Goal: Task Accomplishment & Management: Manage account settings

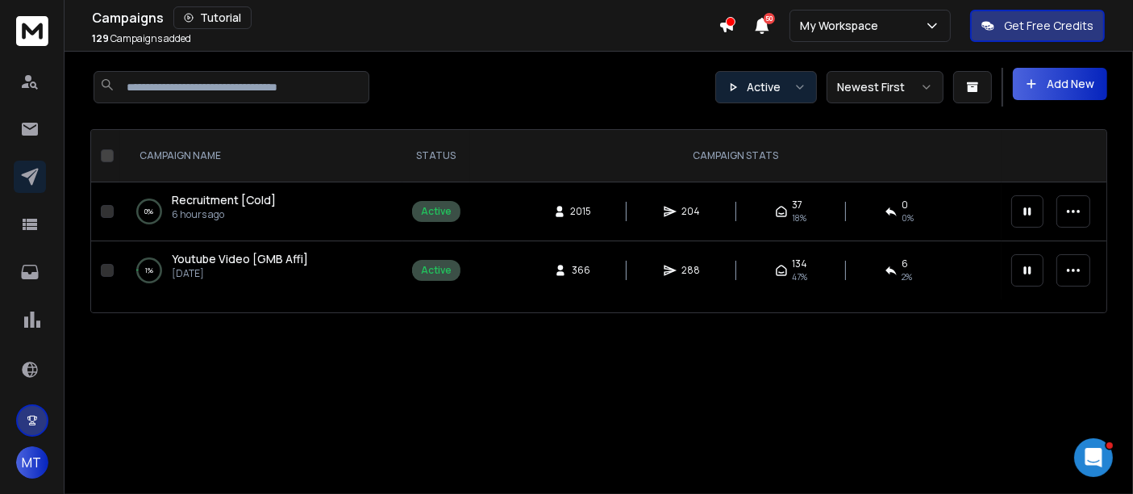
click at [795, 85] on icon "button" at bounding box center [799, 87] width 13 height 13
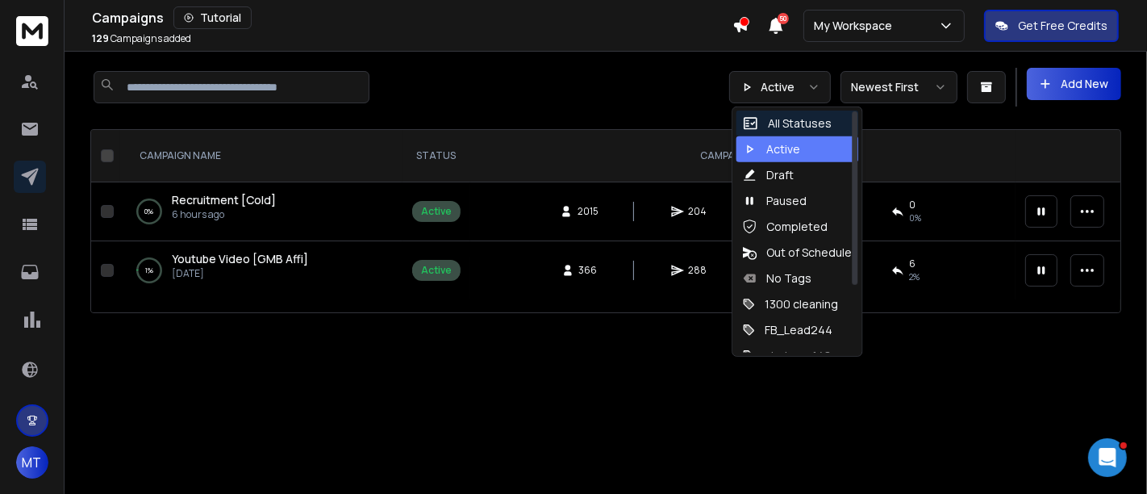
click at [781, 115] on div "All Statuses" at bounding box center [787, 123] width 90 height 16
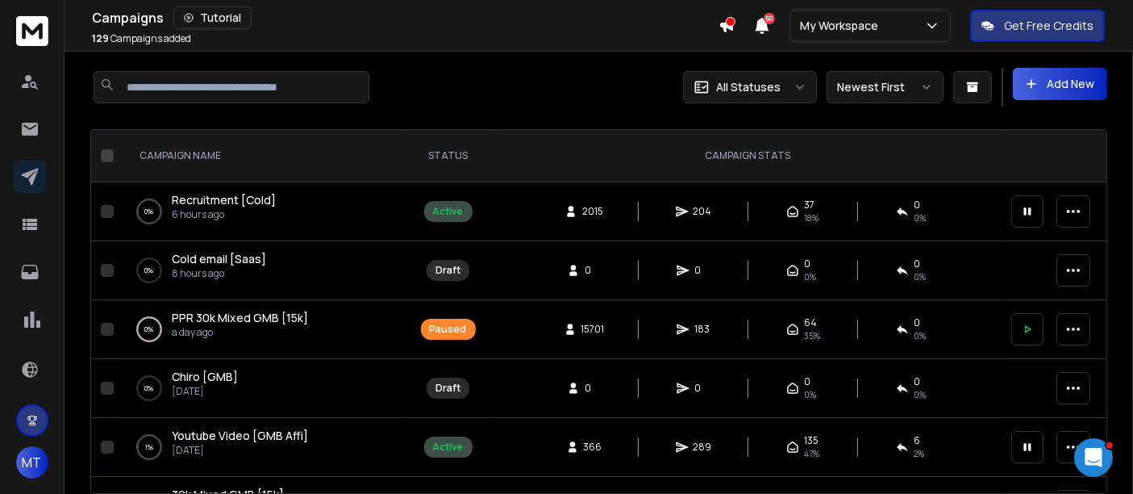
click at [1011, 327] on button at bounding box center [1027, 329] width 32 height 32
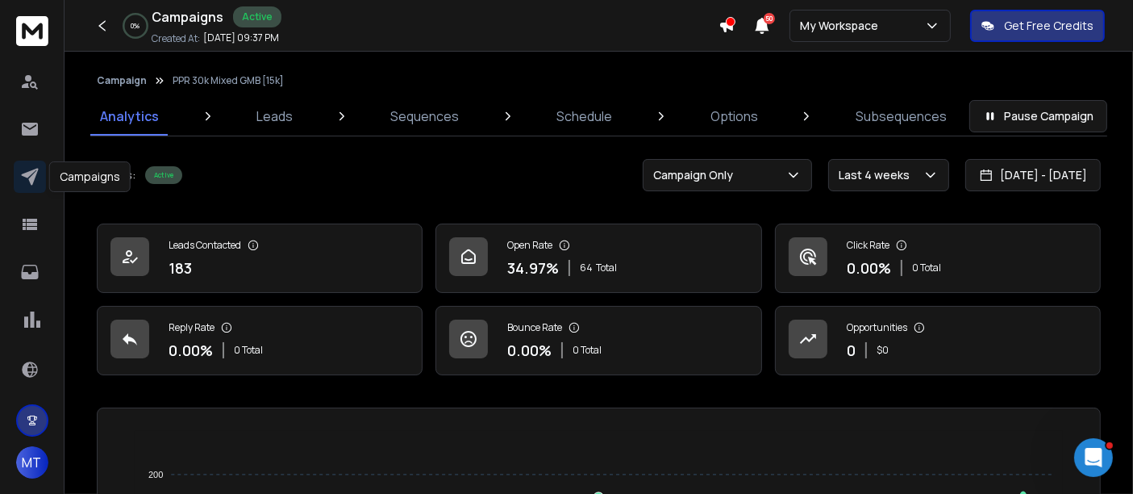
click at [25, 177] on icon at bounding box center [29, 176] width 19 height 19
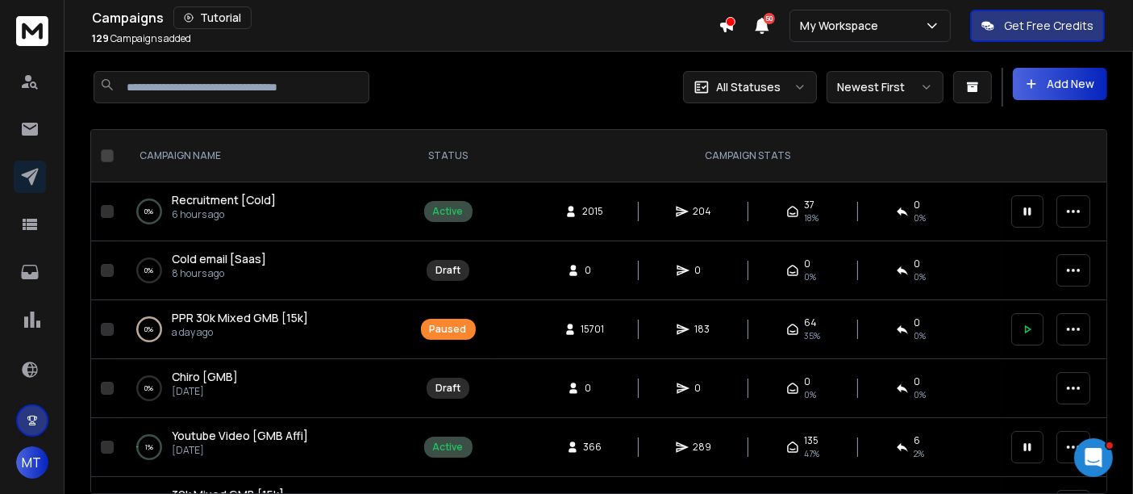
click at [1020, 206] on icon at bounding box center [1027, 211] width 15 height 15
click at [239, 314] on span "PPR 30k Mixed GMB [15k]" at bounding box center [240, 317] width 136 height 15
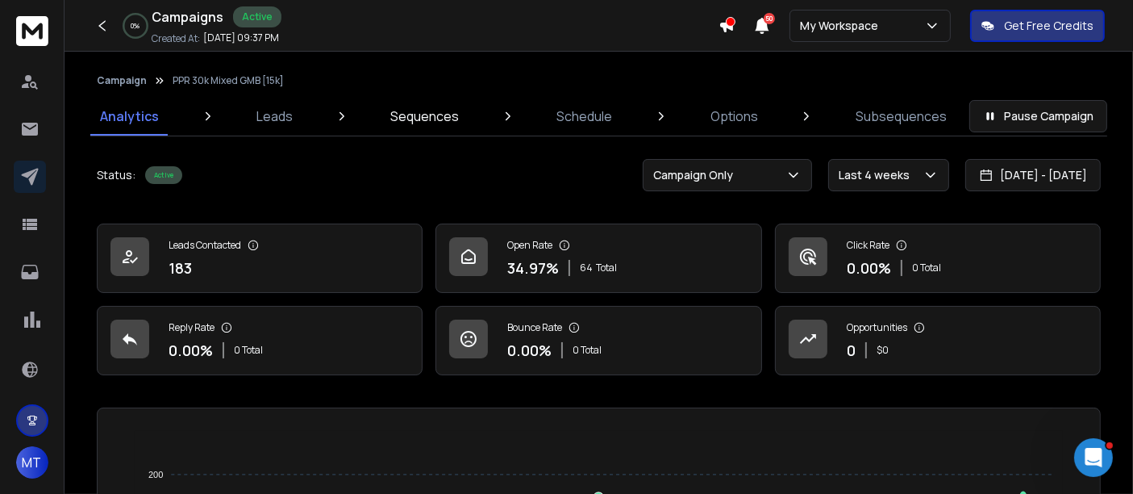
click at [439, 116] on p "Sequences" at bounding box center [424, 115] width 69 height 19
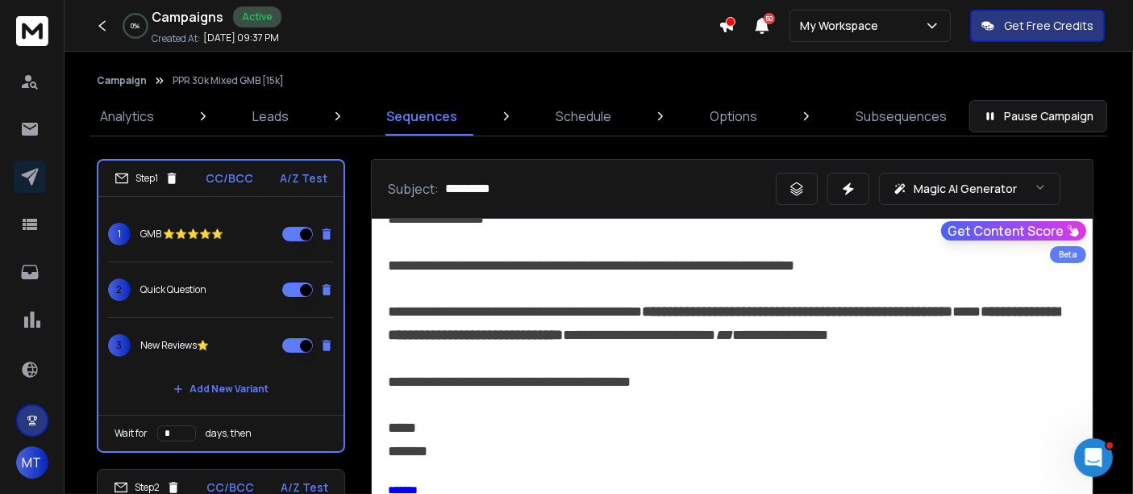
scroll to position [90, 0]
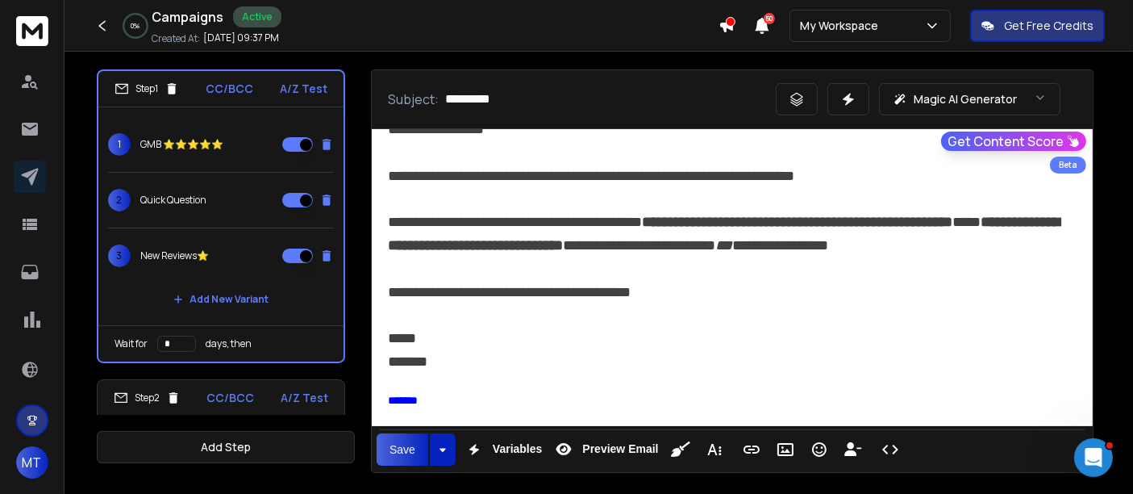
click at [210, 195] on div "2 Quick Question" at bounding box center [221, 201] width 226 height 56
type input "**********"
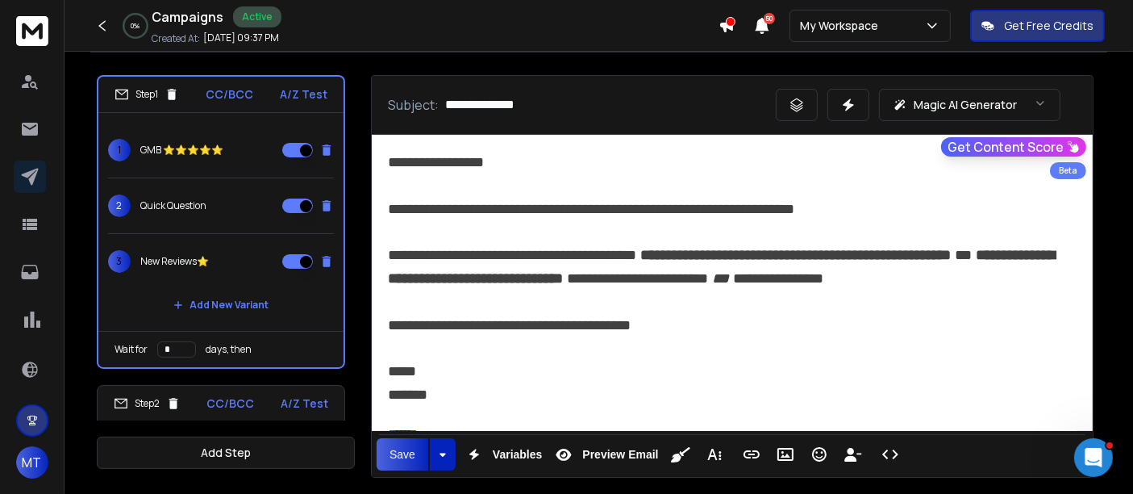
scroll to position [0, 0]
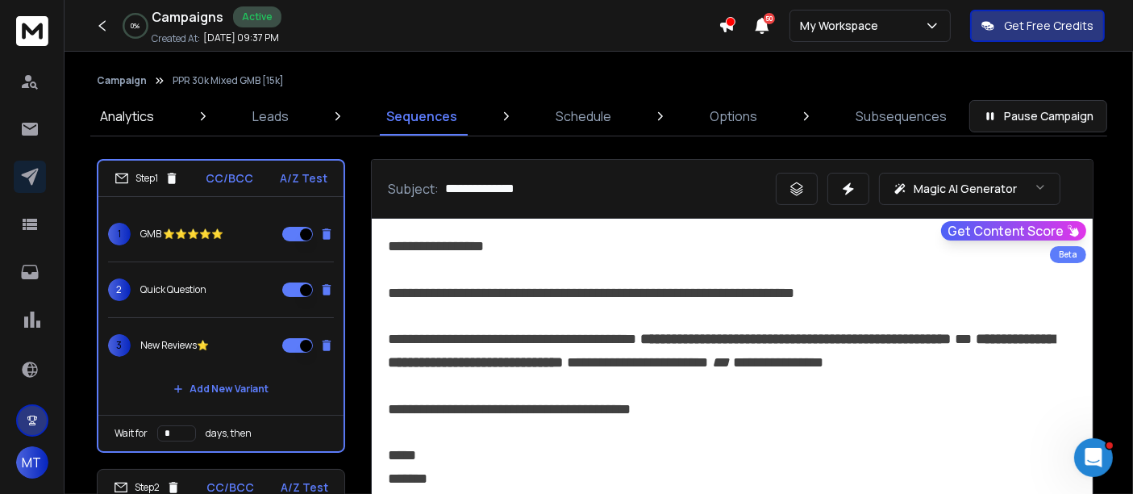
click at [154, 109] on p "Analytics" at bounding box center [127, 115] width 54 height 19
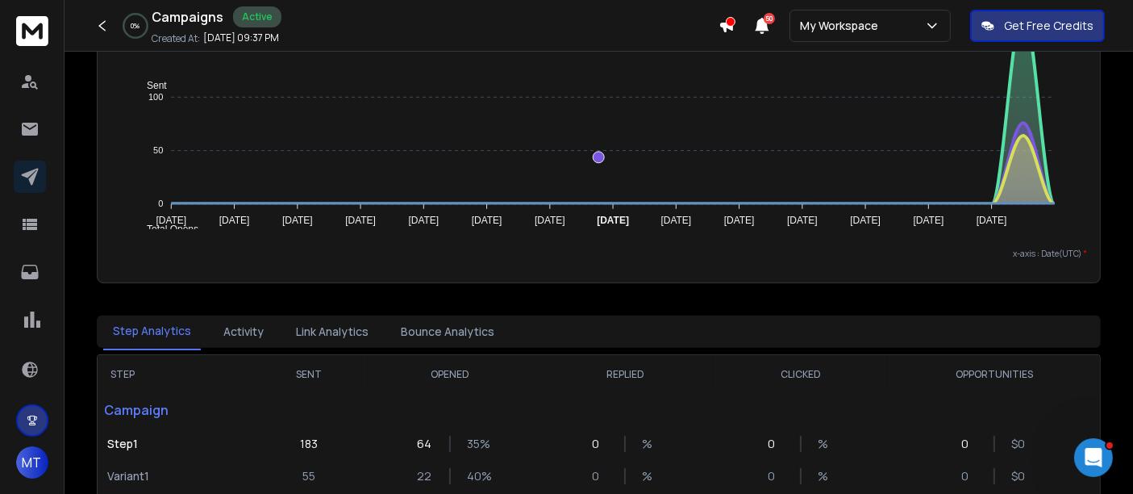
scroll to position [396, 0]
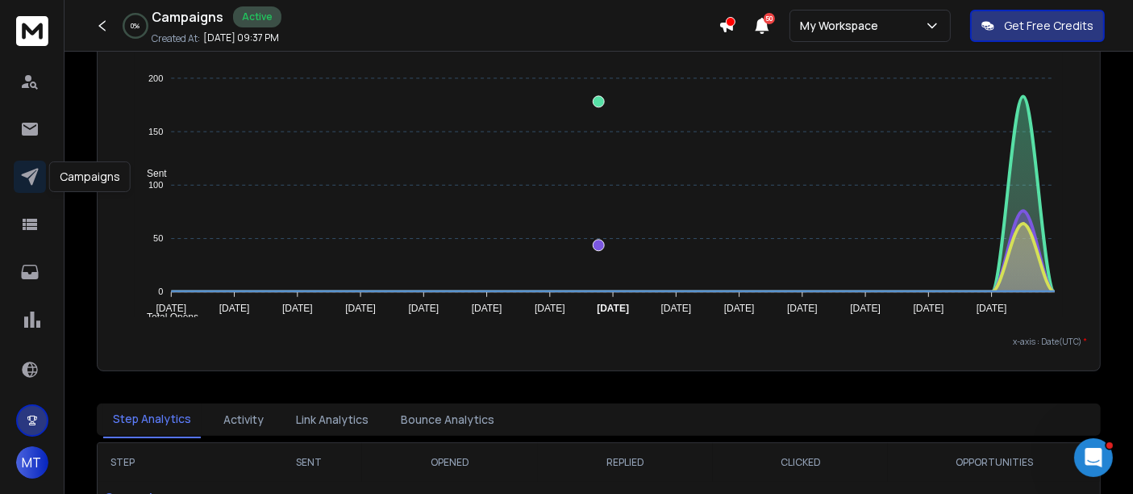
click at [23, 176] on icon at bounding box center [29, 177] width 17 height 17
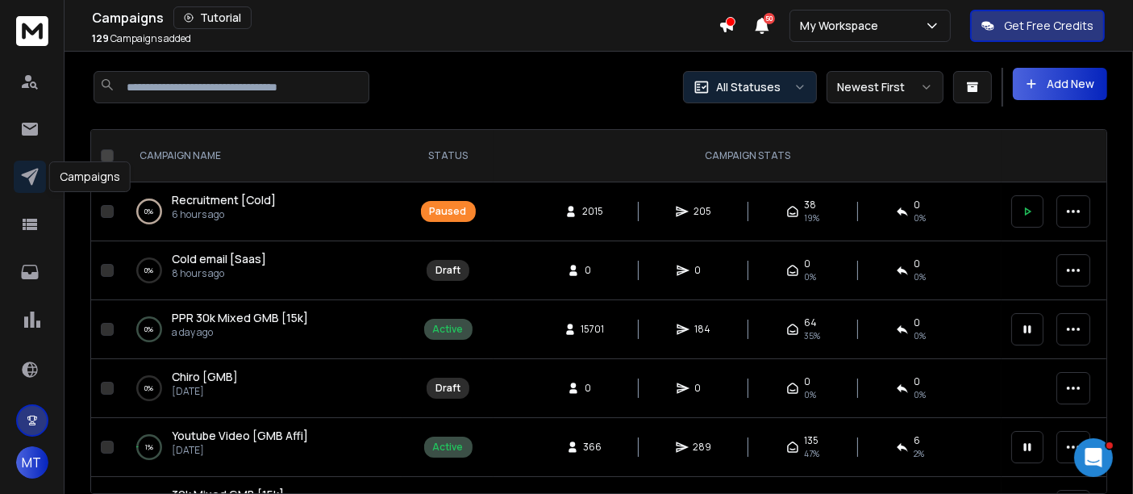
click at [762, 98] on button "All Statuses" at bounding box center [750, 87] width 134 height 32
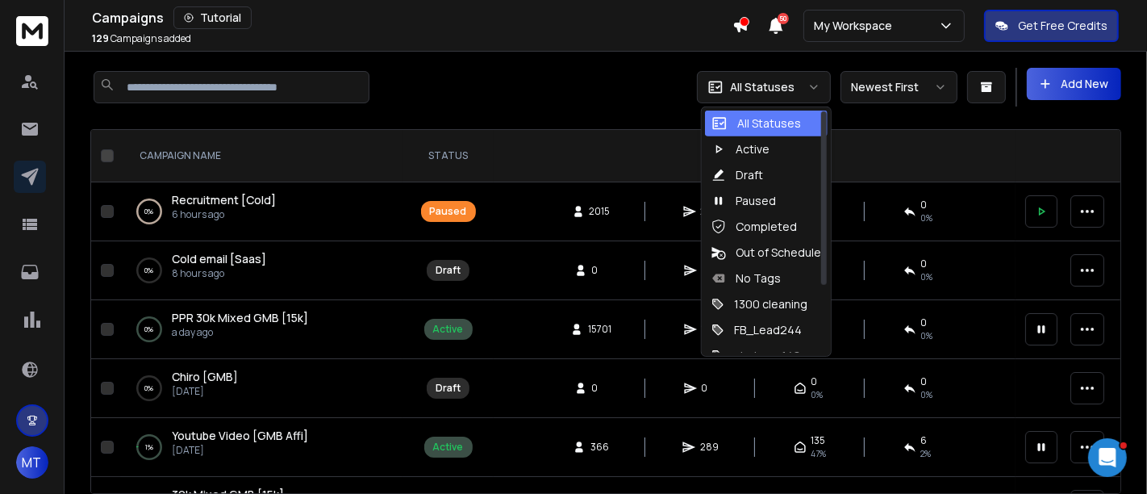
click at [750, 119] on div "All Statuses" at bounding box center [756, 123] width 90 height 16
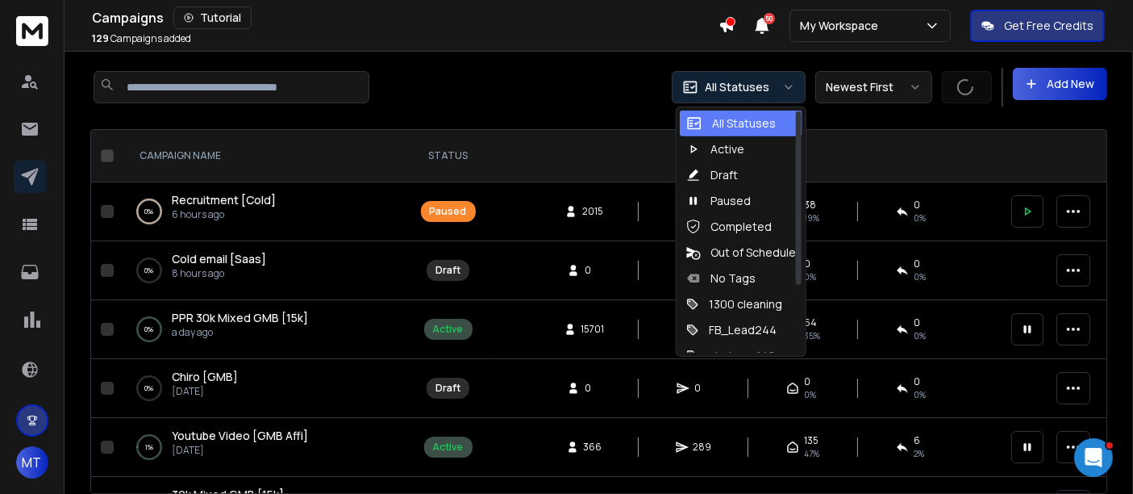
click at [757, 89] on p "All Statuses" at bounding box center [737, 87] width 65 height 16
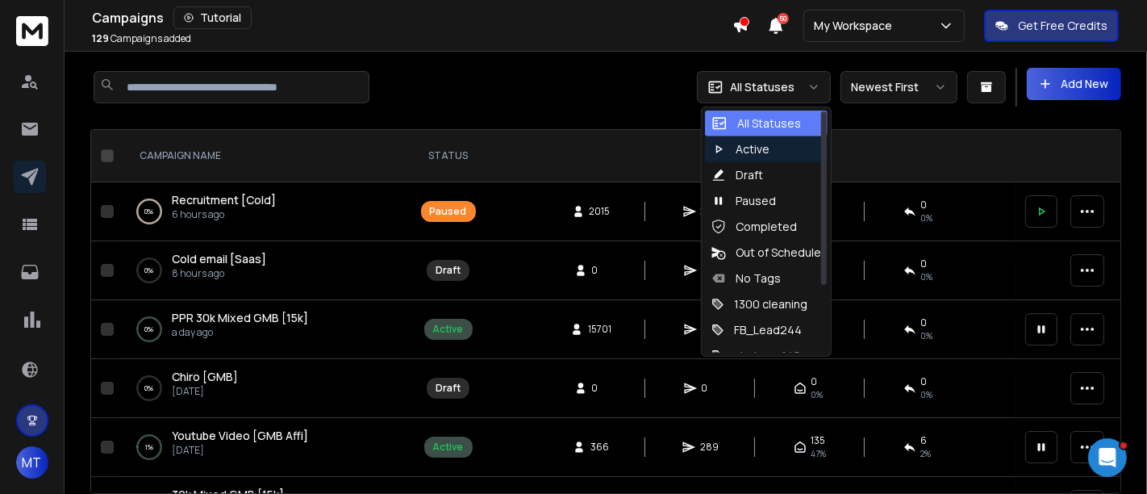
click at [745, 152] on div "Active" at bounding box center [740, 149] width 58 height 16
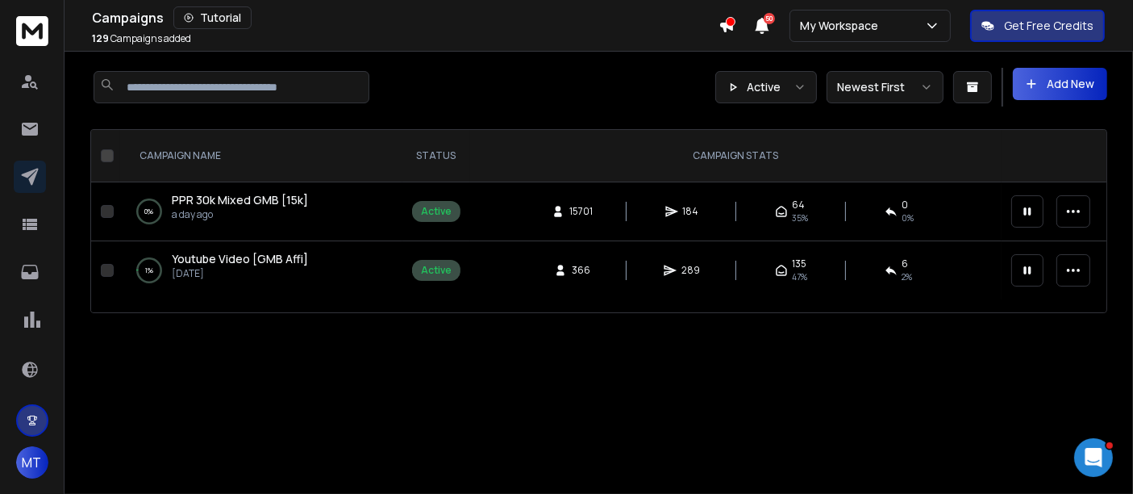
click at [256, 195] on span "PPR 30k Mixed GMB [15k]" at bounding box center [240, 199] width 136 height 15
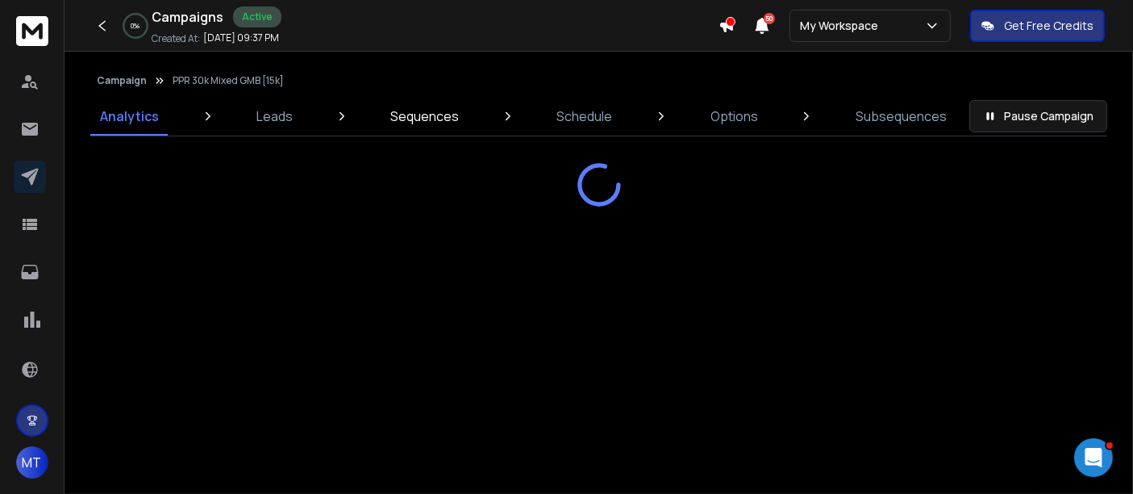
click at [453, 116] on p "Sequences" at bounding box center [424, 115] width 69 height 19
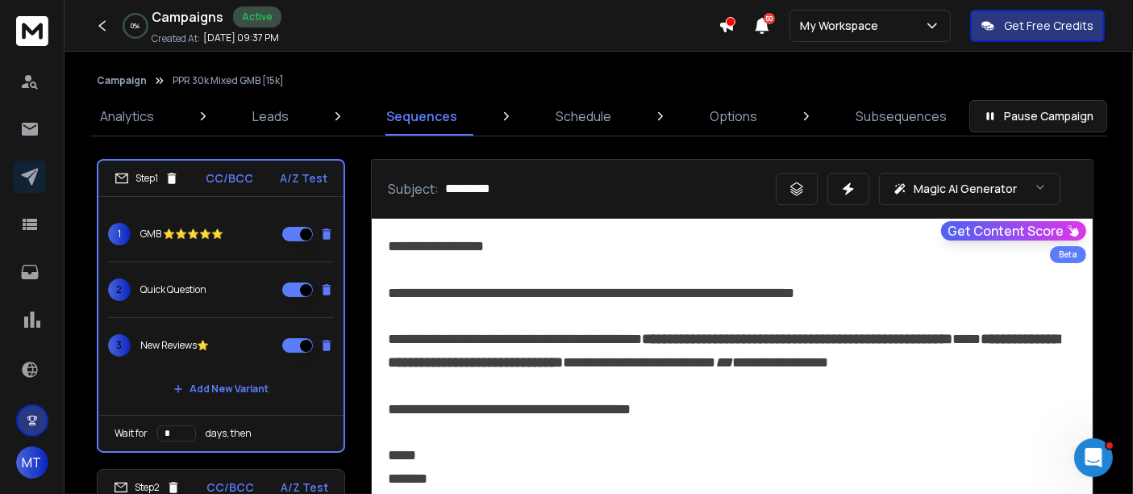
scroll to position [90, 0]
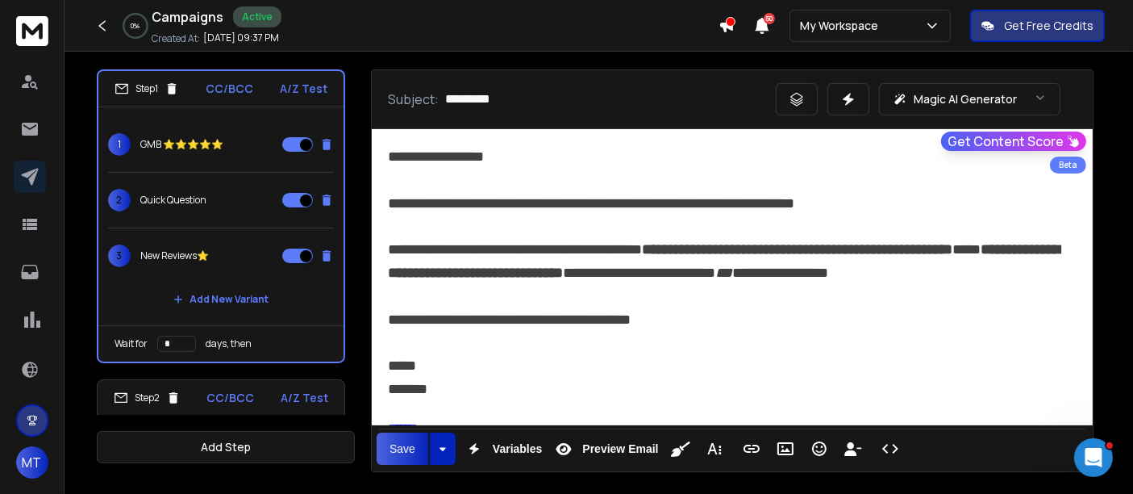
drag, startPoint x: 470, startPoint y: 98, endPoint x: 435, endPoint y: 98, distance: 35.5
click at [435, 98] on div "Subject: *********" at bounding box center [574, 99] width 372 height 19
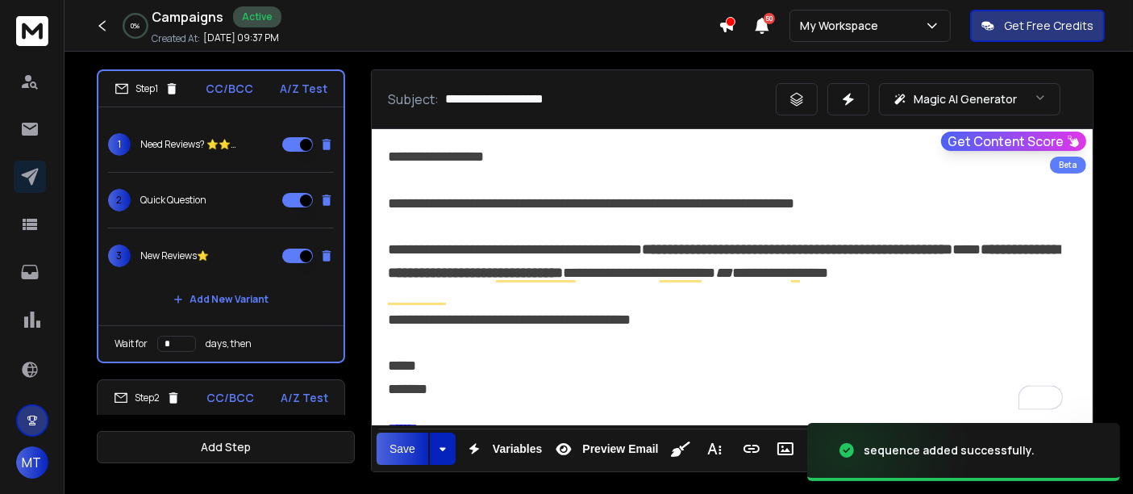
click at [223, 206] on div "2 Quick Question" at bounding box center [221, 201] width 226 height 56
type input "**********"
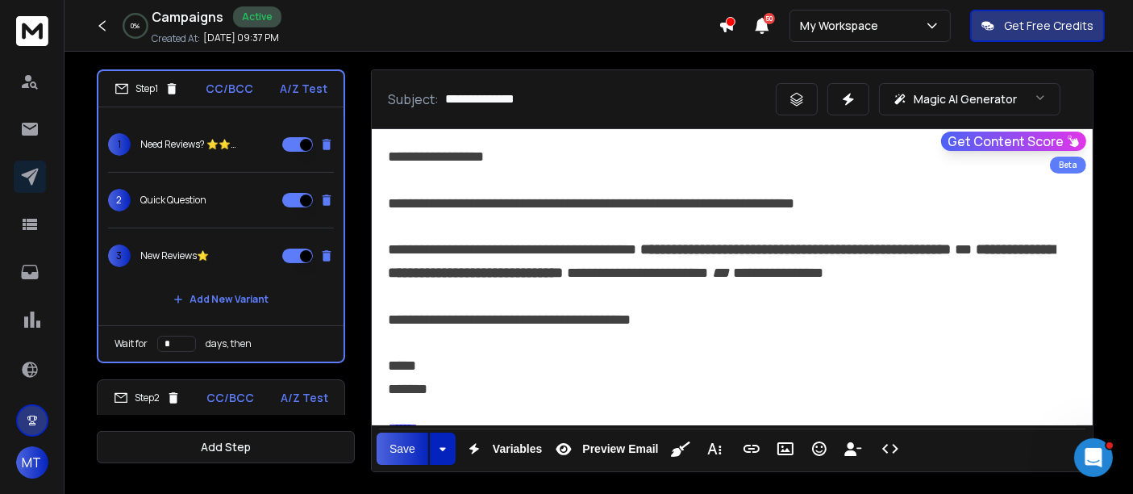
click at [189, 199] on p "Quick Question" at bounding box center [173, 200] width 66 height 13
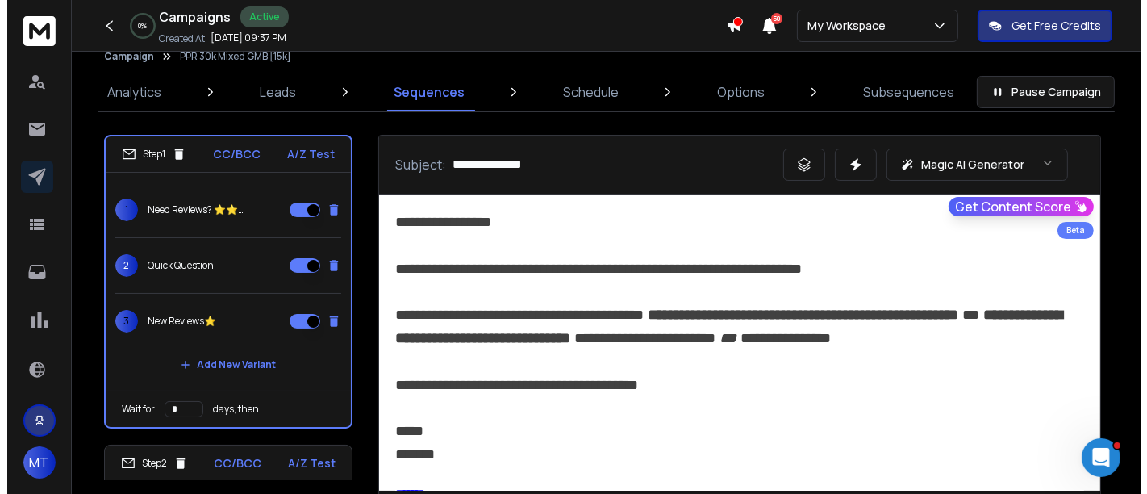
scroll to position [0, 0]
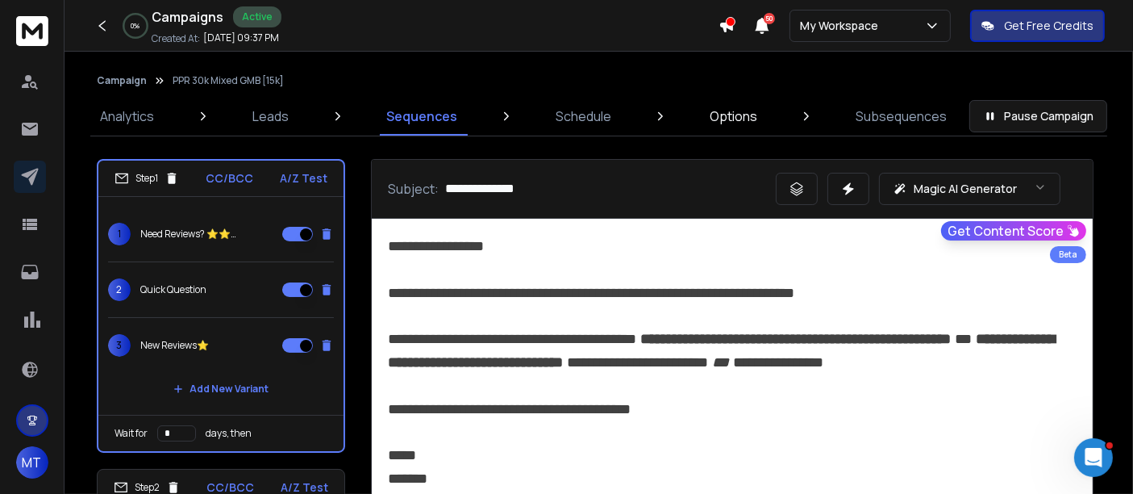
click at [752, 124] on p "Options" at bounding box center [734, 115] width 48 height 19
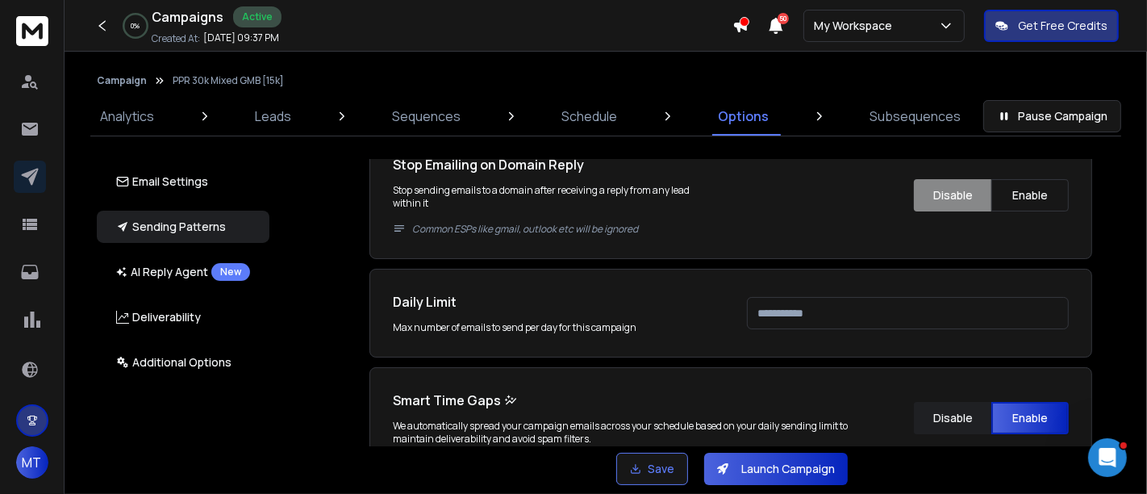
scroll to position [716, 0]
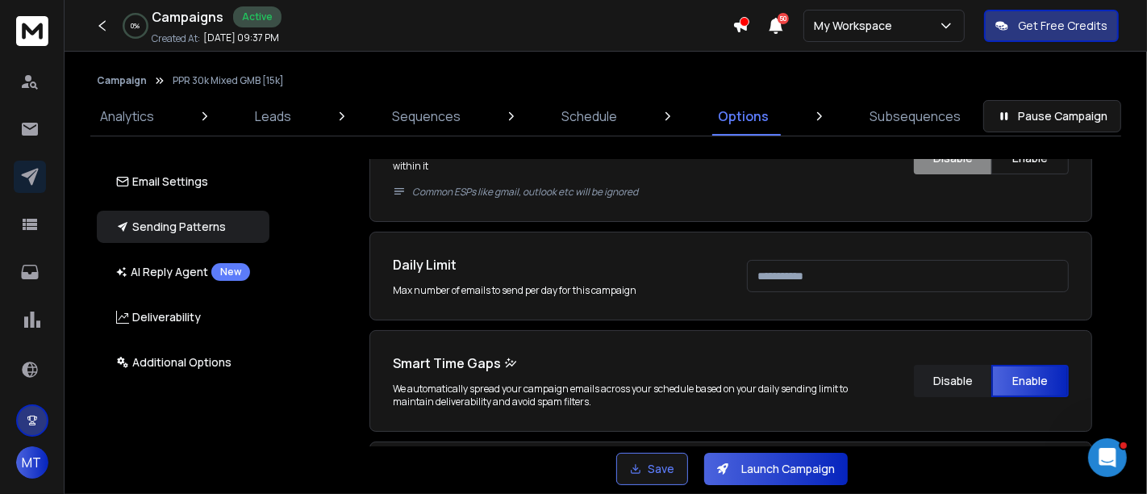
click at [761, 277] on input "***" at bounding box center [908, 276] width 322 height 32
type input "***"
click at [672, 464] on button "Save" at bounding box center [652, 468] width 72 height 32
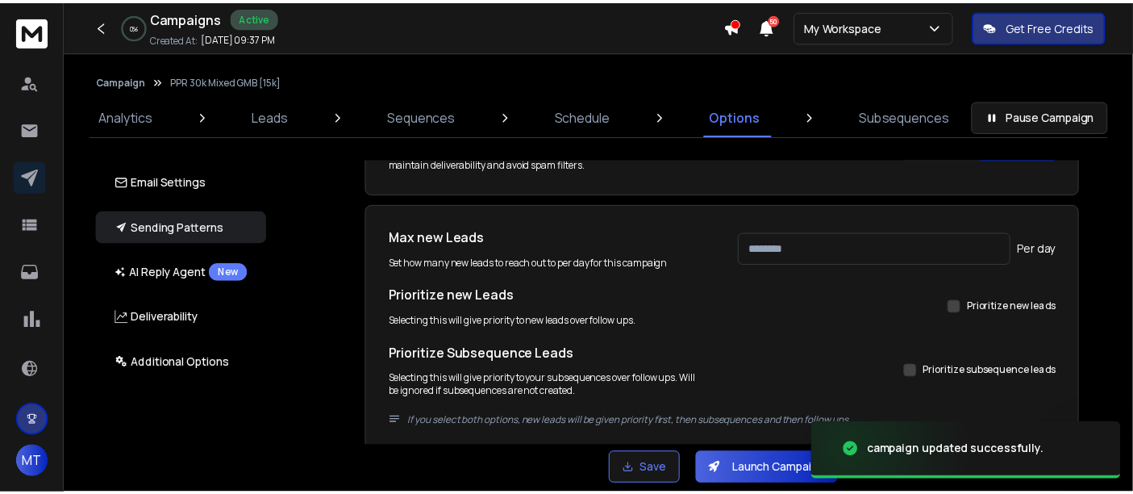
scroll to position [985, 0]
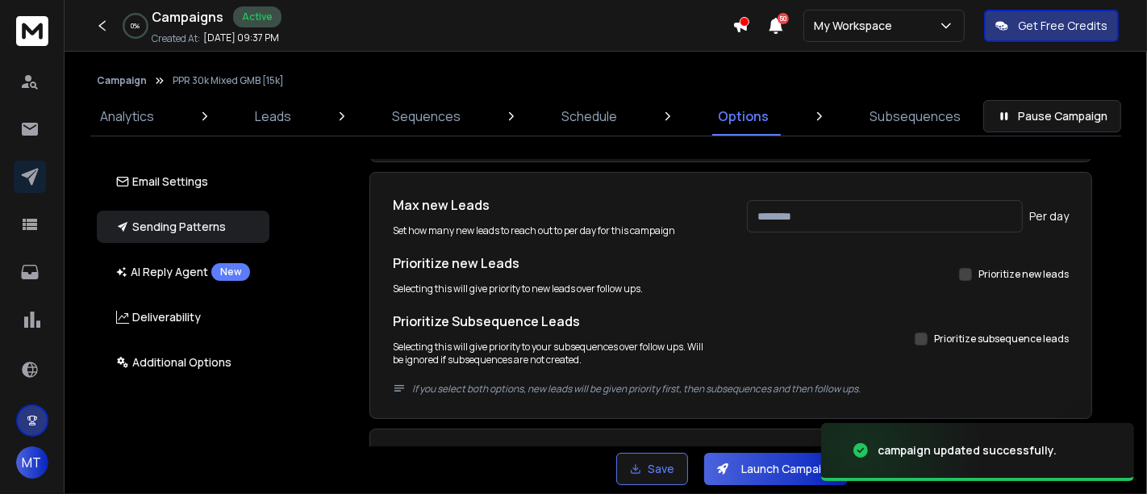
click at [759, 216] on input "***" at bounding box center [885, 216] width 276 height 32
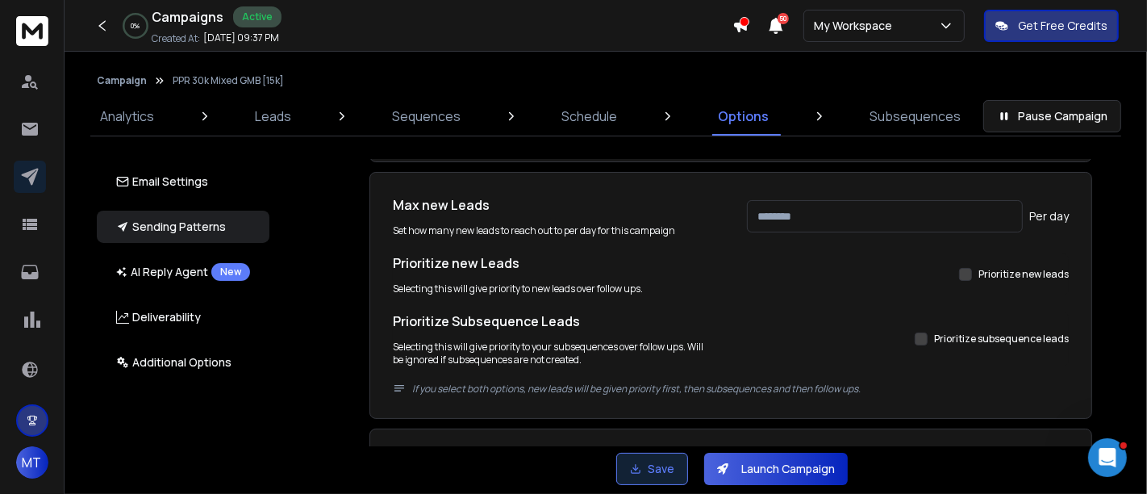
type input "***"
click at [623, 466] on button "Save" at bounding box center [652, 468] width 72 height 32
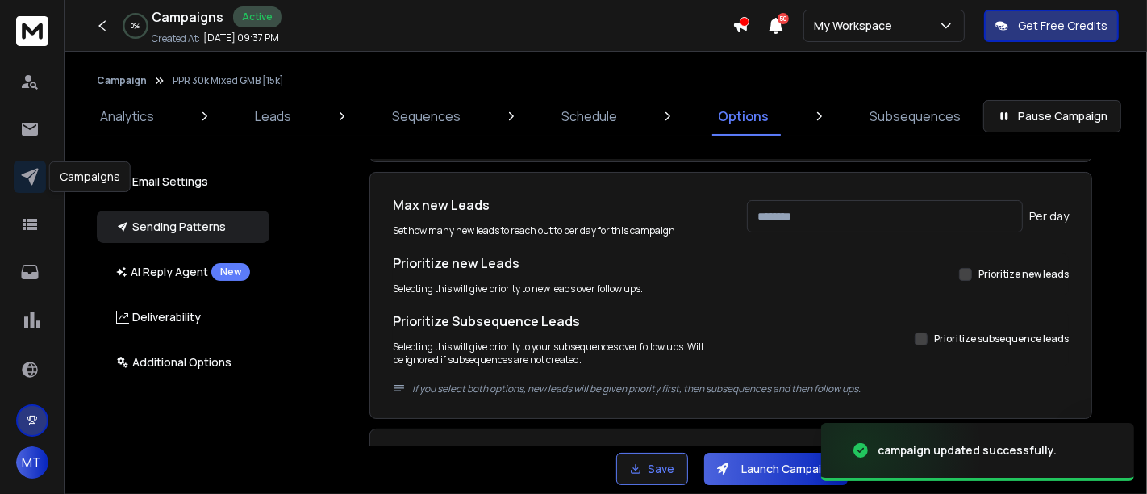
click at [40, 182] on link at bounding box center [30, 176] width 32 height 32
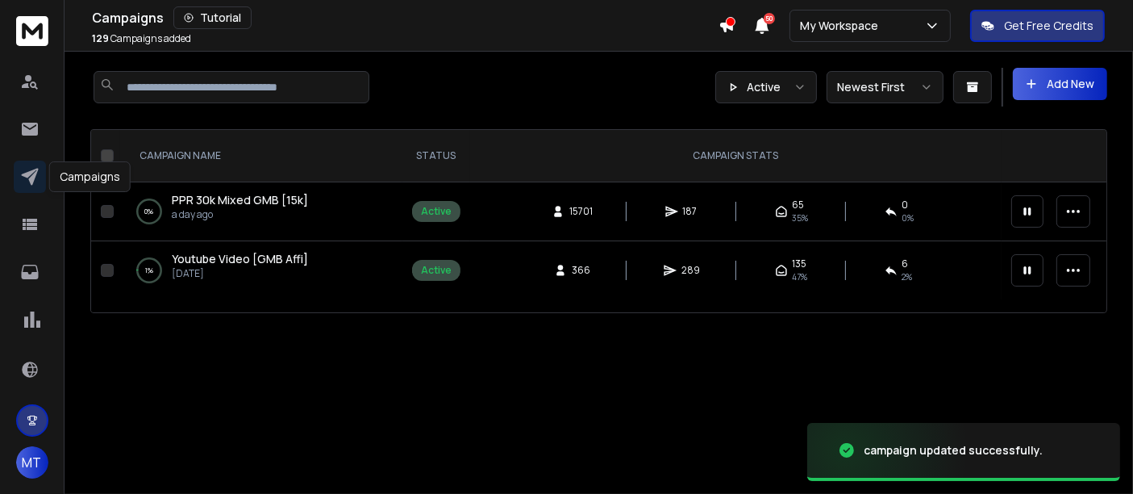
click at [527, 109] on div "Campaigns 129 Campaigns Added Active Newest First Add New CAMPAIGN NAME STATUS …" at bounding box center [598, 315] width 1017 height 494
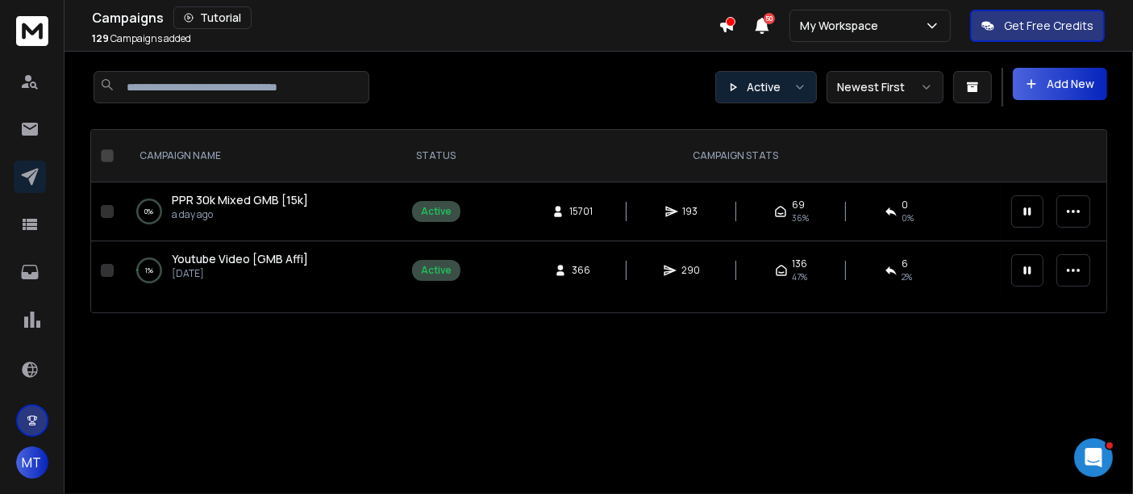
click at [756, 90] on p "Active" at bounding box center [764, 87] width 34 height 16
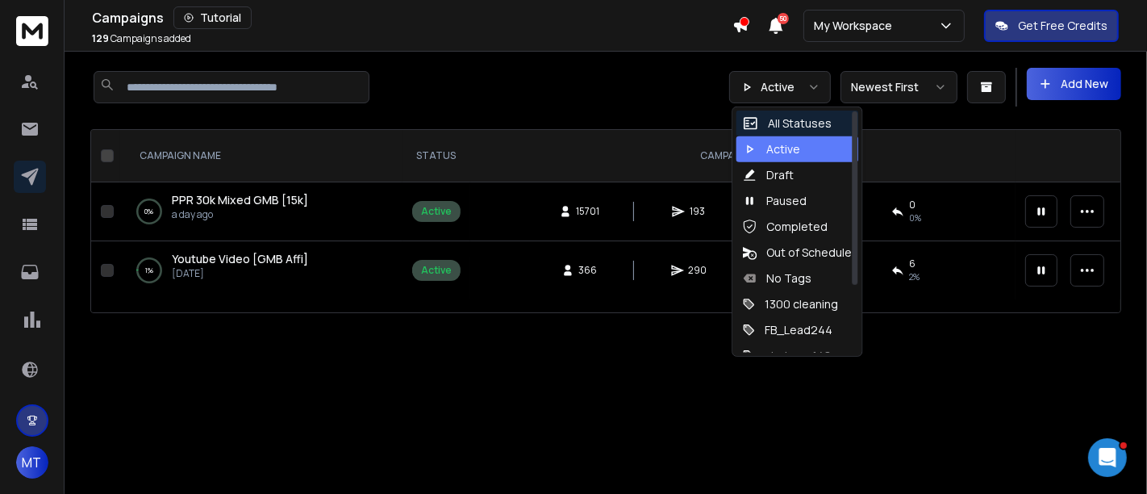
click at [772, 125] on div "All Statuses" at bounding box center [787, 123] width 90 height 16
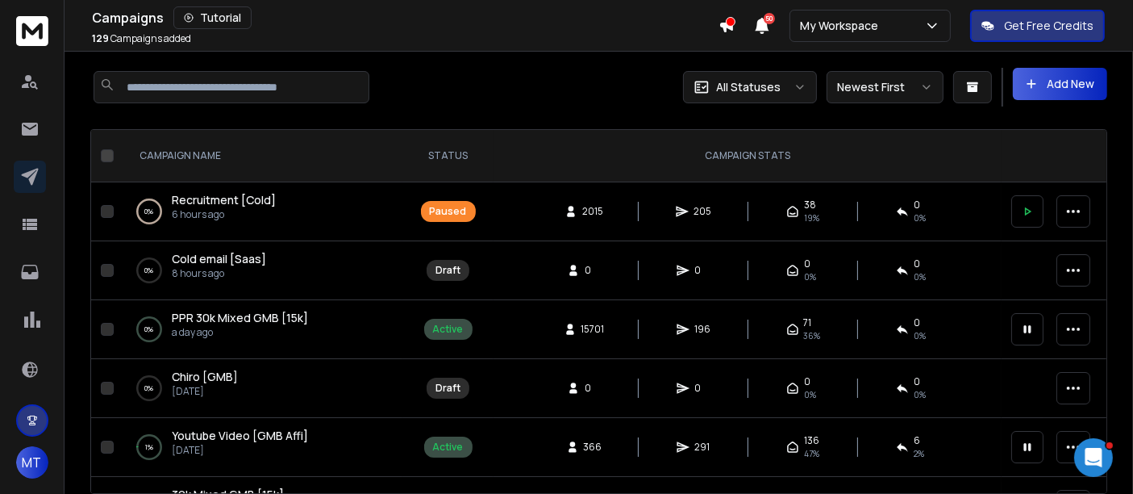
click at [241, 198] on span "Recruitment [Cold]" at bounding box center [224, 199] width 104 height 15
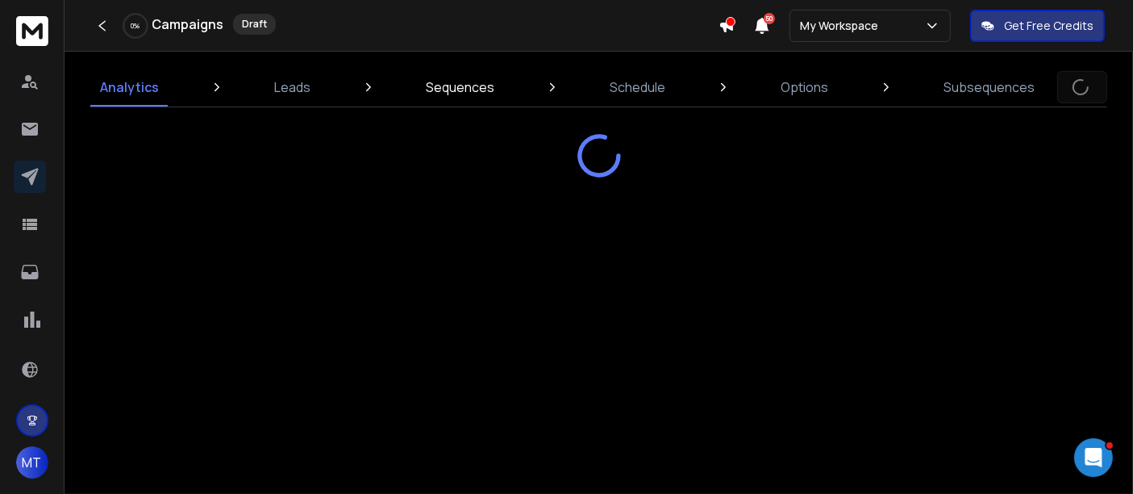
click at [467, 84] on p "Sequences" at bounding box center [460, 86] width 69 height 19
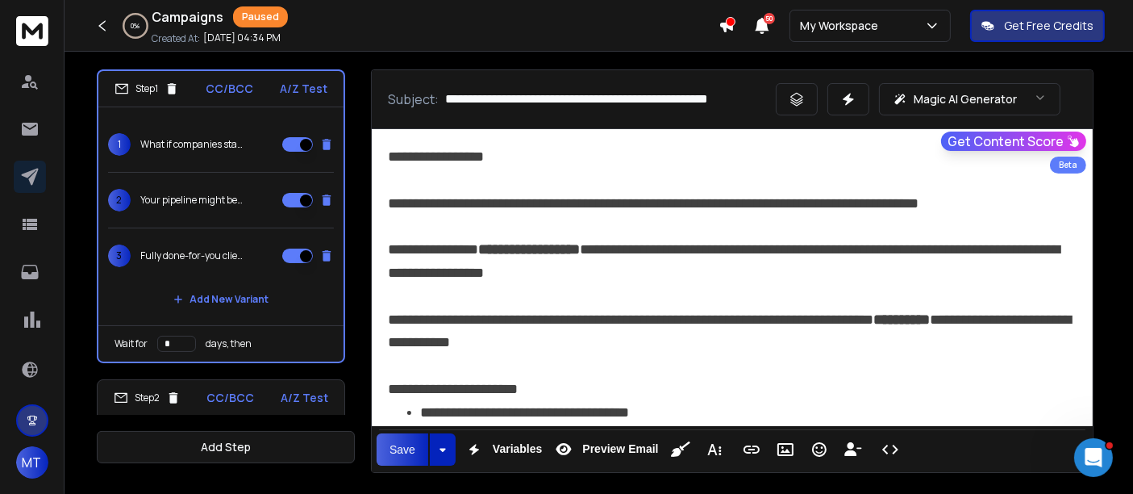
click at [992, 150] on div "**********" at bounding box center [732, 156] width 689 height 23
click at [991, 143] on button "Get Content Score" at bounding box center [1013, 140] width 145 height 19
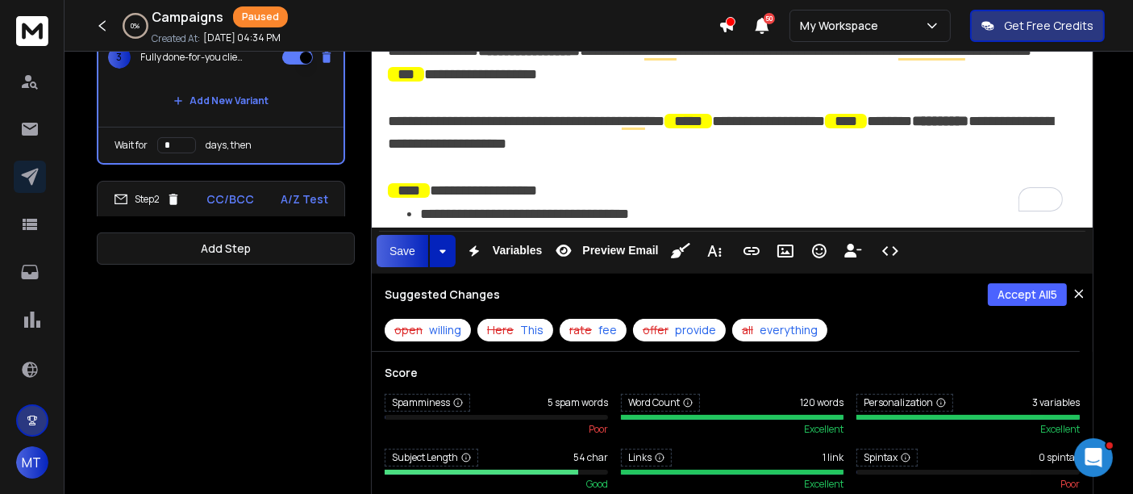
scroll to position [318, 0]
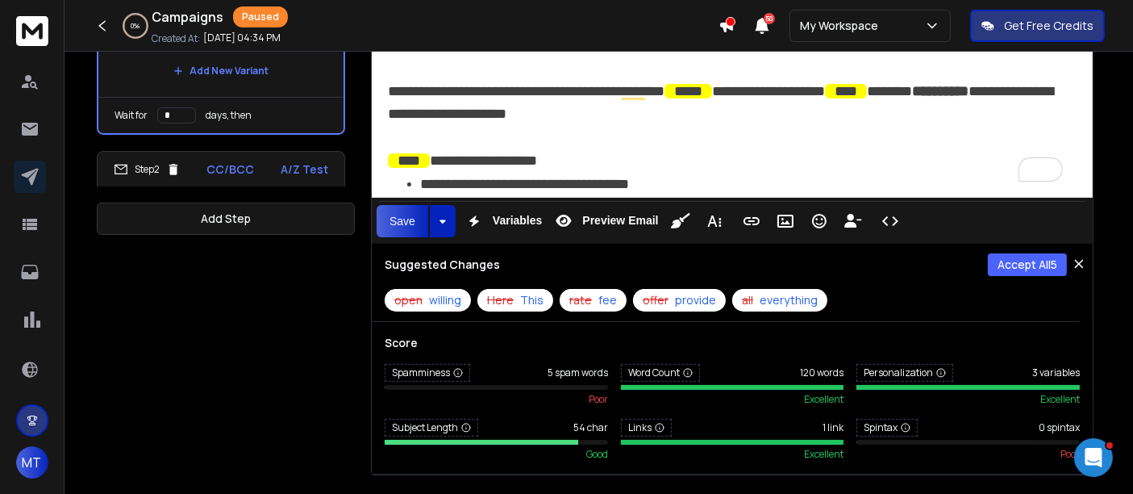
click at [1005, 260] on button "Accept All 5" at bounding box center [1027, 264] width 79 height 23
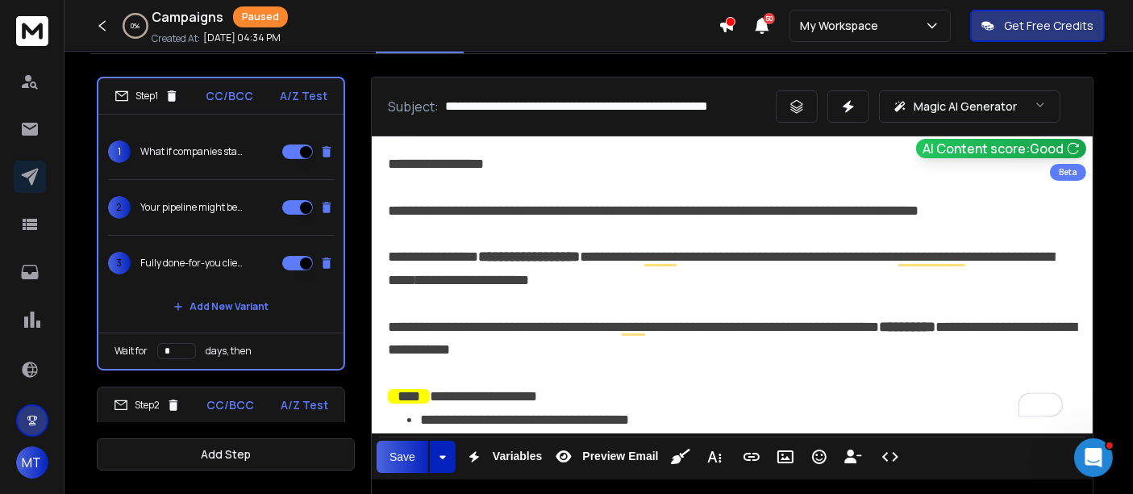
scroll to position [61, 0]
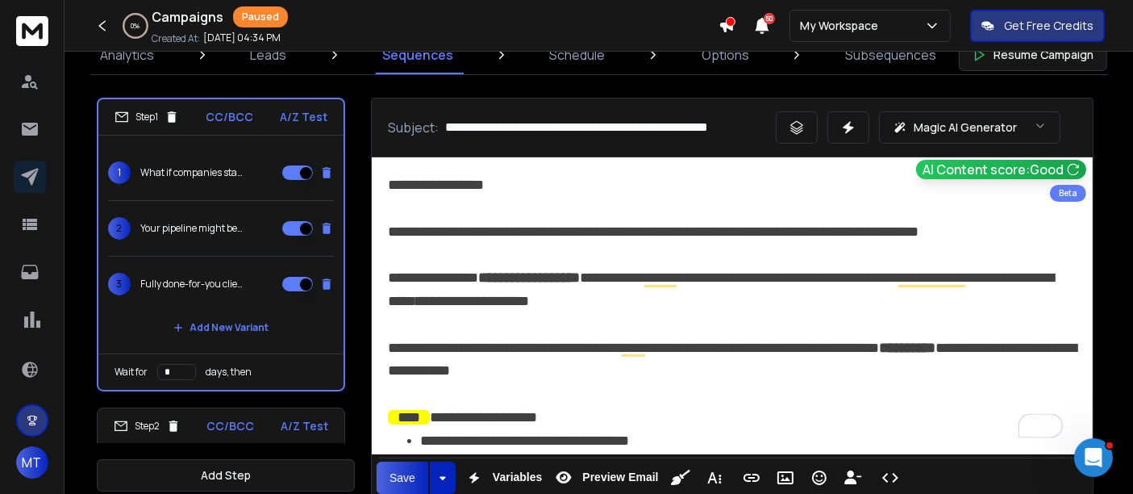
click at [212, 225] on p "Your pipeline might be missing this simple step" at bounding box center [191, 228] width 103 height 13
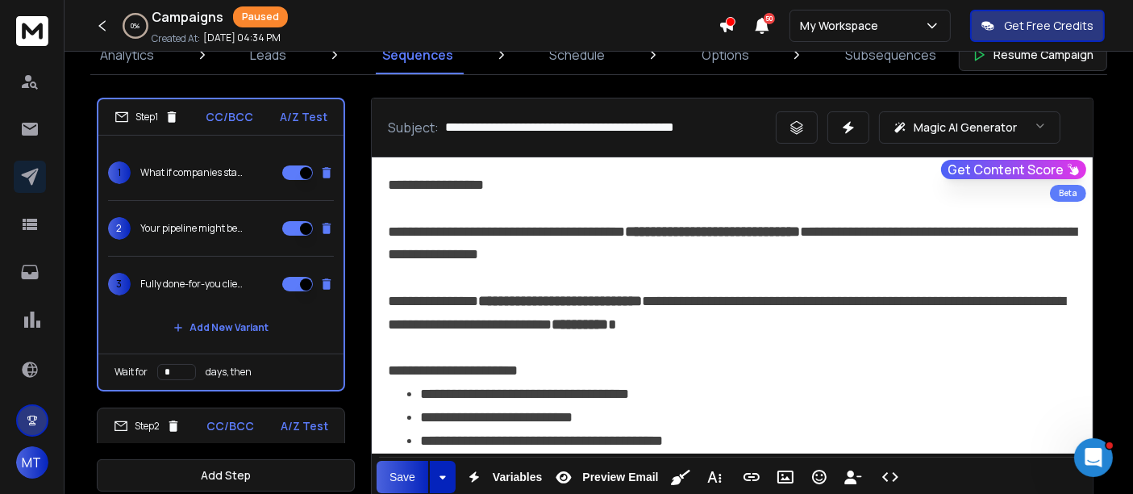
click at [1020, 173] on button "Get Content Score" at bounding box center [1013, 169] width 145 height 19
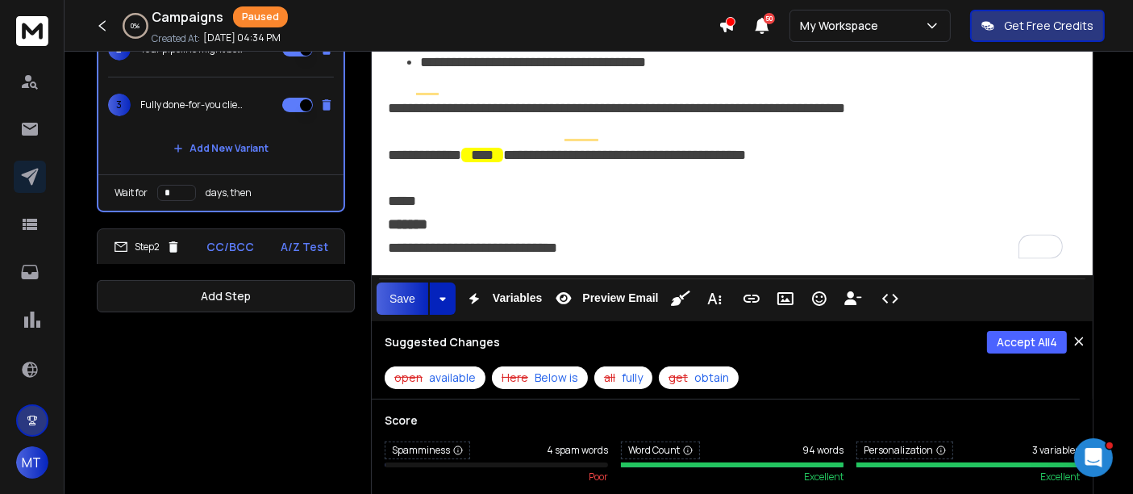
scroll to position [269, 0]
click at [1039, 339] on button "Accept All 4" at bounding box center [1027, 342] width 80 height 23
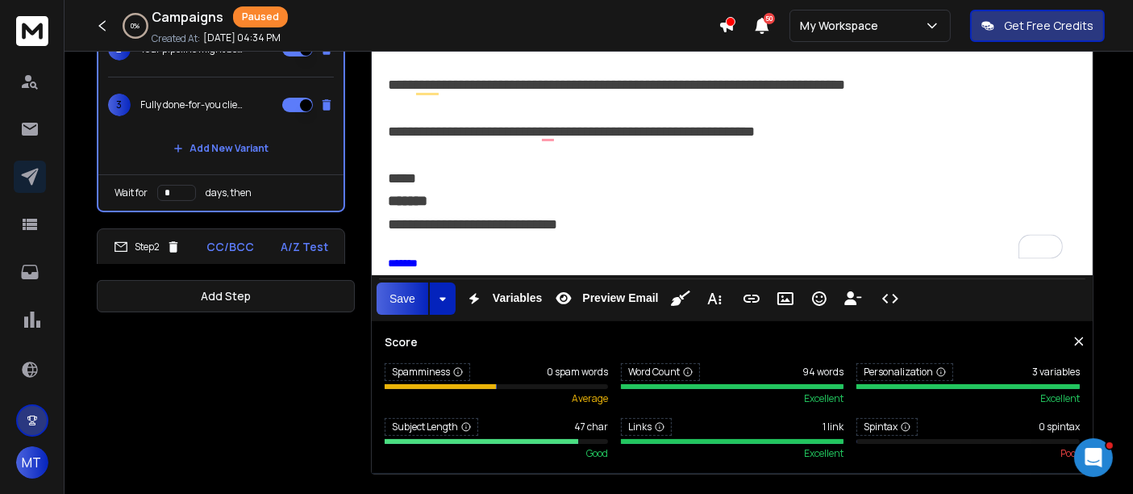
click at [184, 106] on p "Fully done-for-you client generation — no learning curve" at bounding box center [191, 104] width 103 height 13
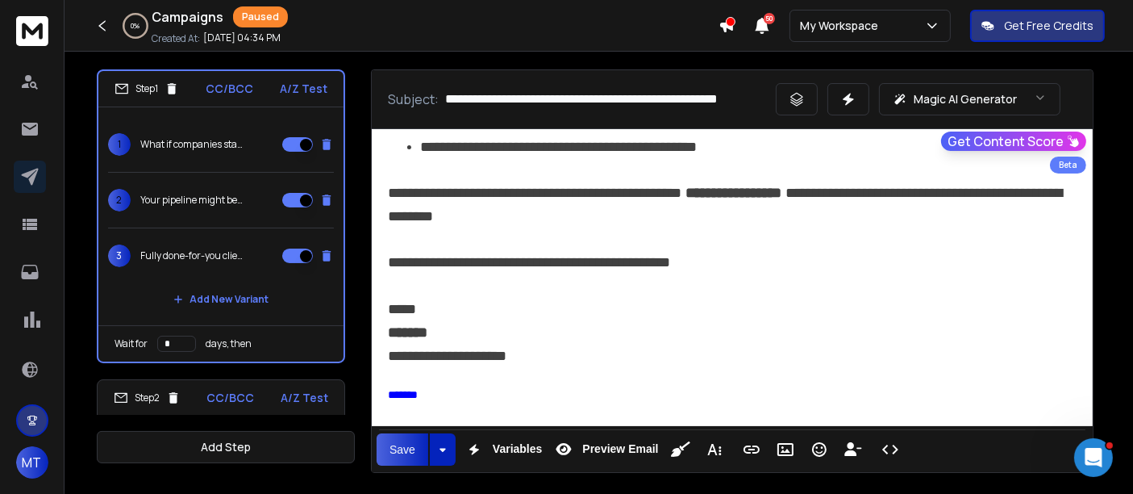
scroll to position [389, 0]
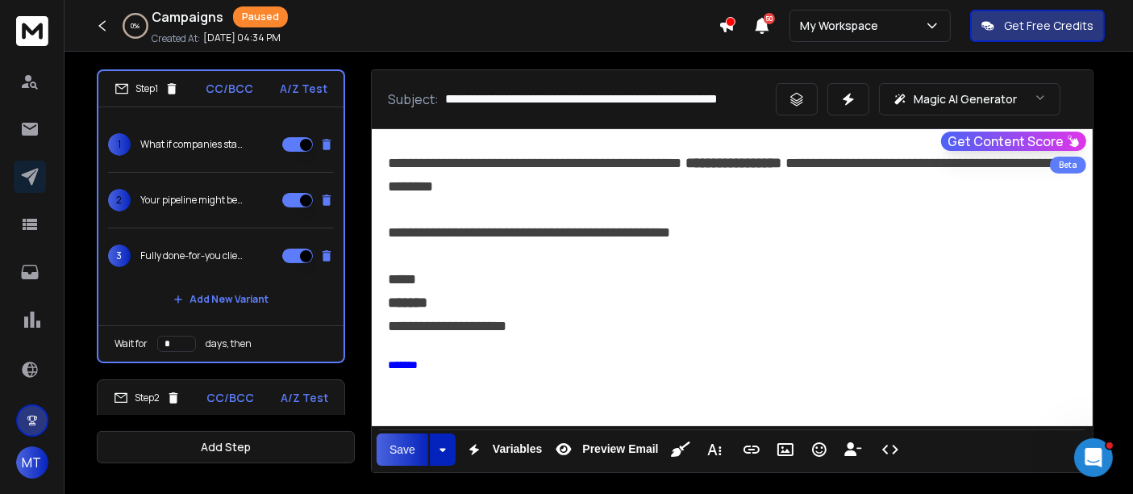
click at [963, 142] on button "Get Content Score" at bounding box center [1013, 140] width 145 height 19
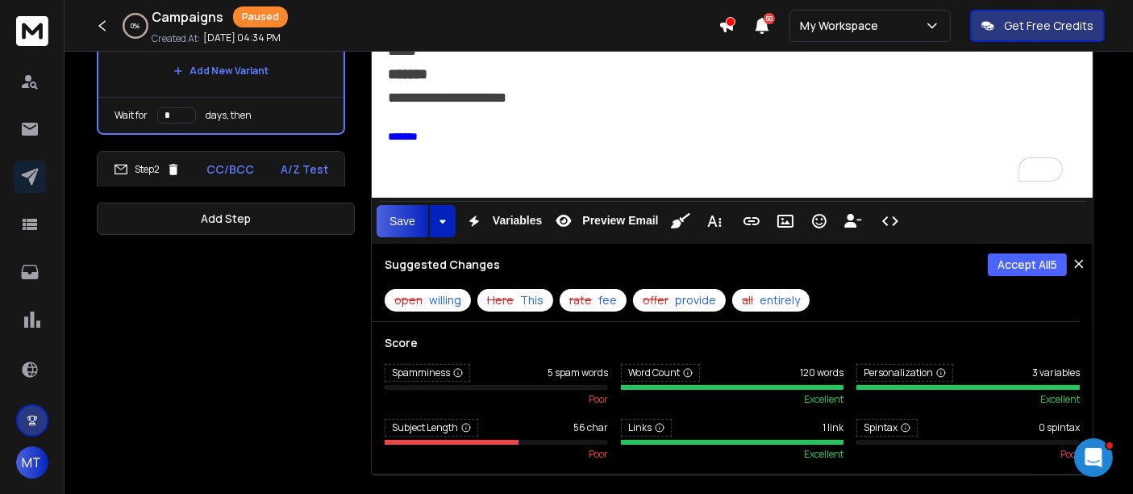
click at [1012, 262] on button "Accept All 5" at bounding box center [1027, 264] width 79 height 23
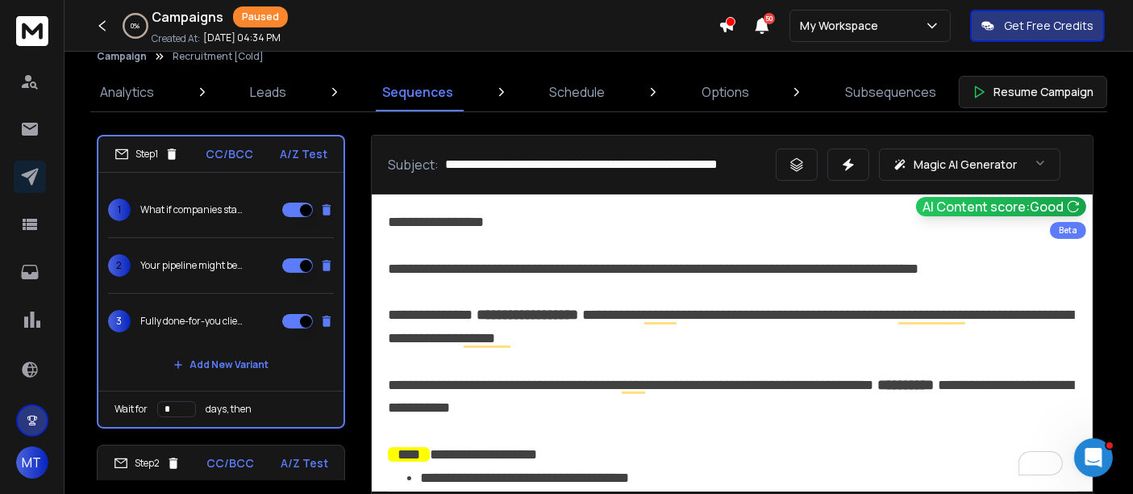
scroll to position [0, 0]
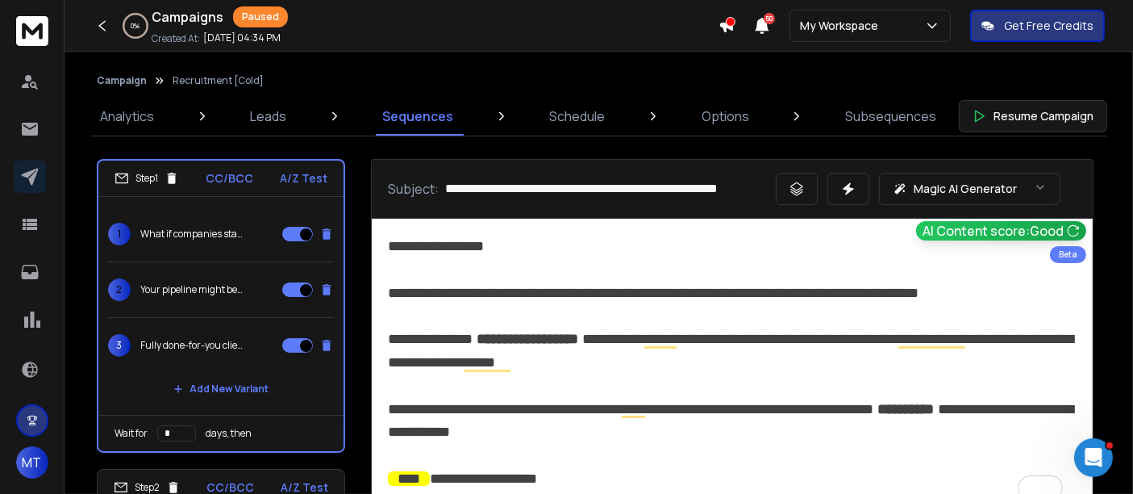
click at [530, 190] on input "**********" at bounding box center [602, 188] width 314 height 19
paste input
drag, startPoint x: 452, startPoint y: 190, endPoint x: 436, endPoint y: 191, distance: 15.4
click at [436, 191] on div "**********" at bounding box center [574, 188] width 372 height 19
click at [207, 229] on p "What if companies started reaching out to YOU instead?" at bounding box center [191, 233] width 103 height 13
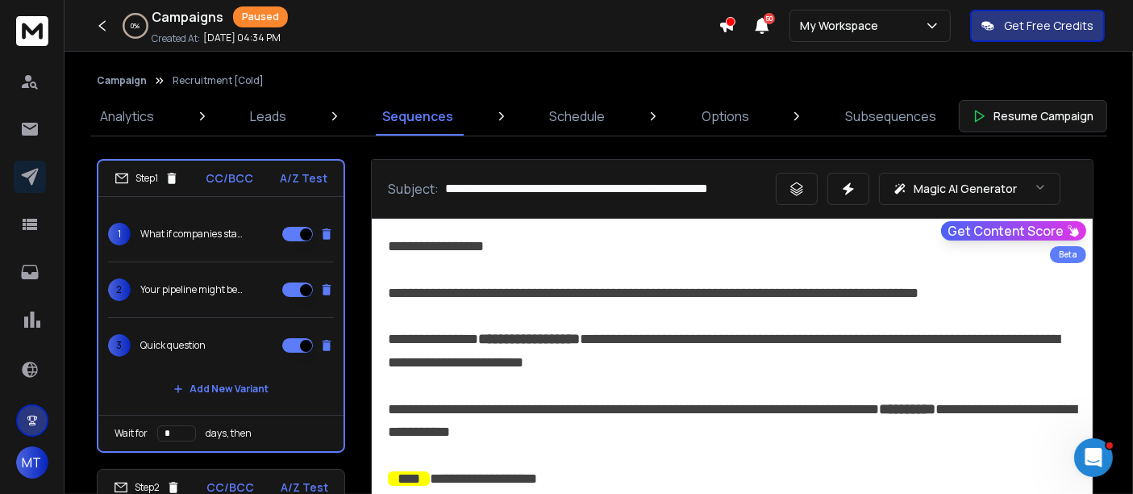
click at [488, 192] on input "**********" at bounding box center [602, 188] width 314 height 19
paste input
drag, startPoint x: 476, startPoint y: 190, endPoint x: 431, endPoint y: 190, distance: 45.2
click at [431, 190] on div "**********" at bounding box center [574, 188] width 372 height 19
click at [230, 289] on p "Your pipeline might be missing this simple step" at bounding box center [191, 289] width 103 height 13
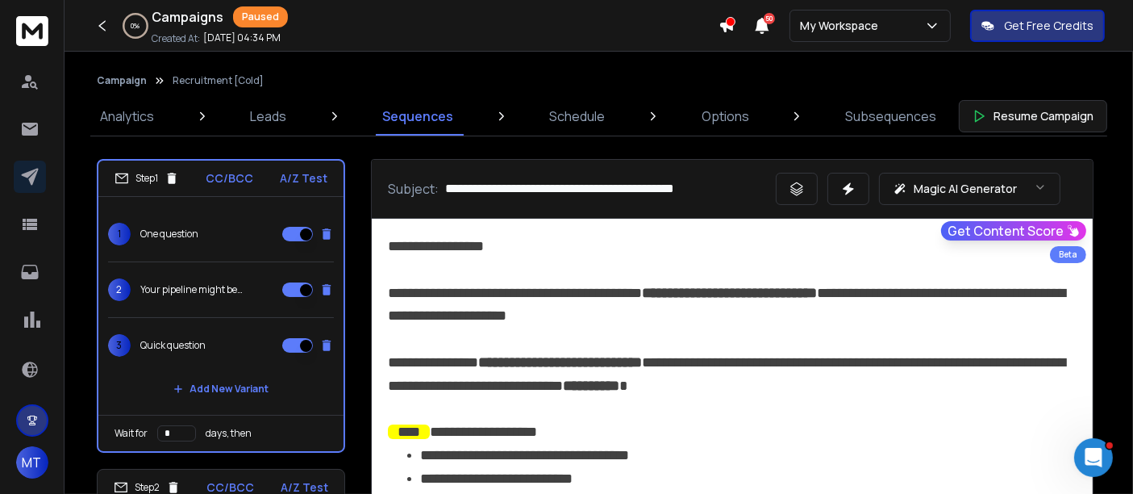
click at [470, 187] on input "**********" at bounding box center [602, 188] width 314 height 19
paste input
click at [439, 192] on div "**********" at bounding box center [574, 188] width 372 height 19
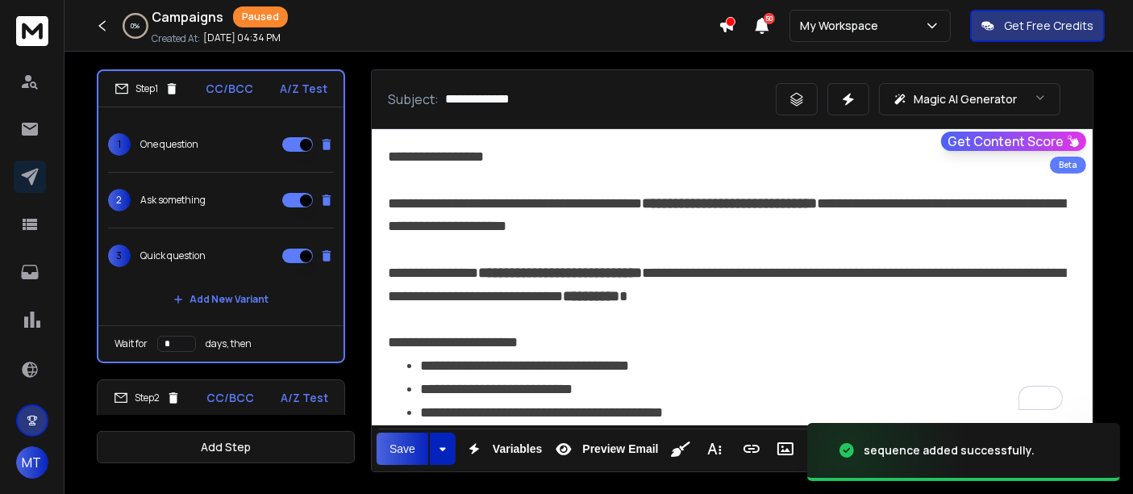
click at [178, 148] on p "One question" at bounding box center [169, 144] width 58 height 13
type input "**********"
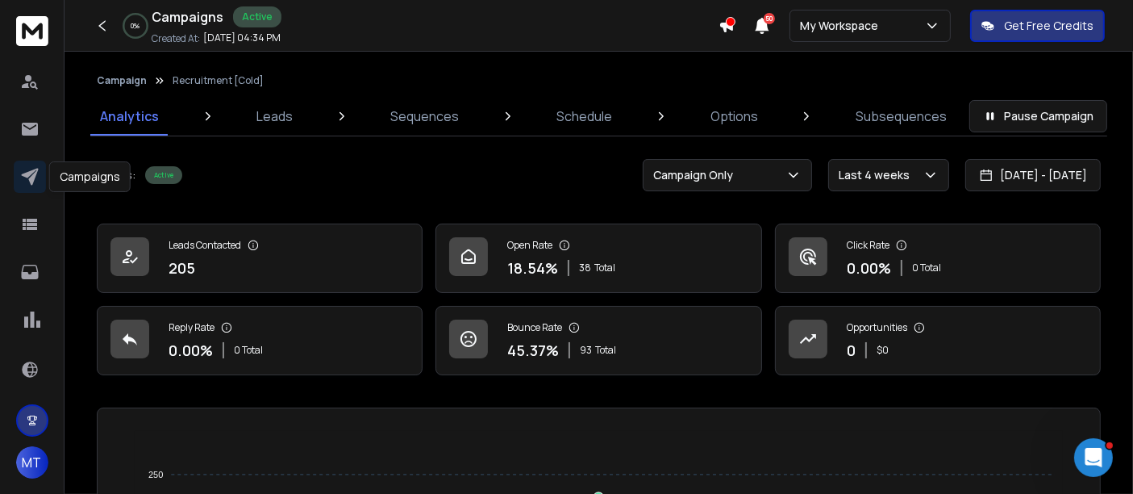
click at [29, 176] on icon at bounding box center [29, 176] width 19 height 19
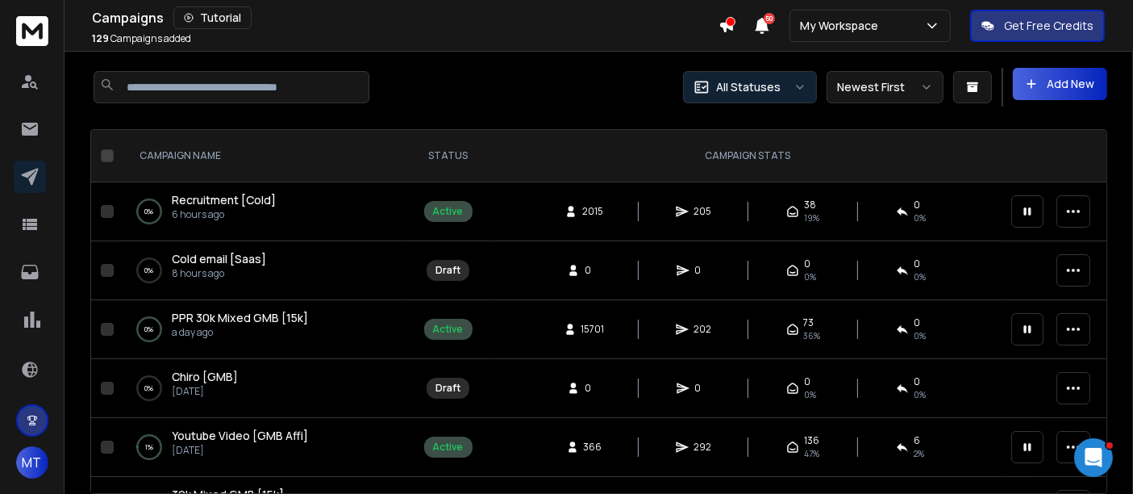
click at [781, 92] on p "All Statuses" at bounding box center [748, 87] width 65 height 16
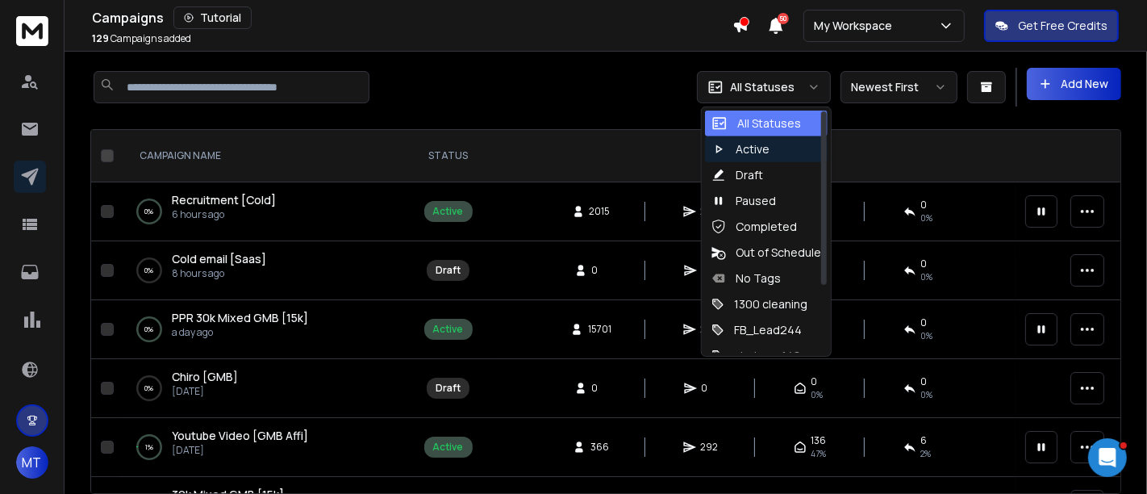
drag, startPoint x: 774, startPoint y: 121, endPoint x: 765, endPoint y: 144, distance: 25.0
click at [765, 144] on div "All Statuses Active Draft Paused Completed Out of Schedule No Tags 1300 cleanin…" at bounding box center [766, 231] width 123 height 242
click at [765, 144] on div "Active" at bounding box center [740, 149] width 58 height 16
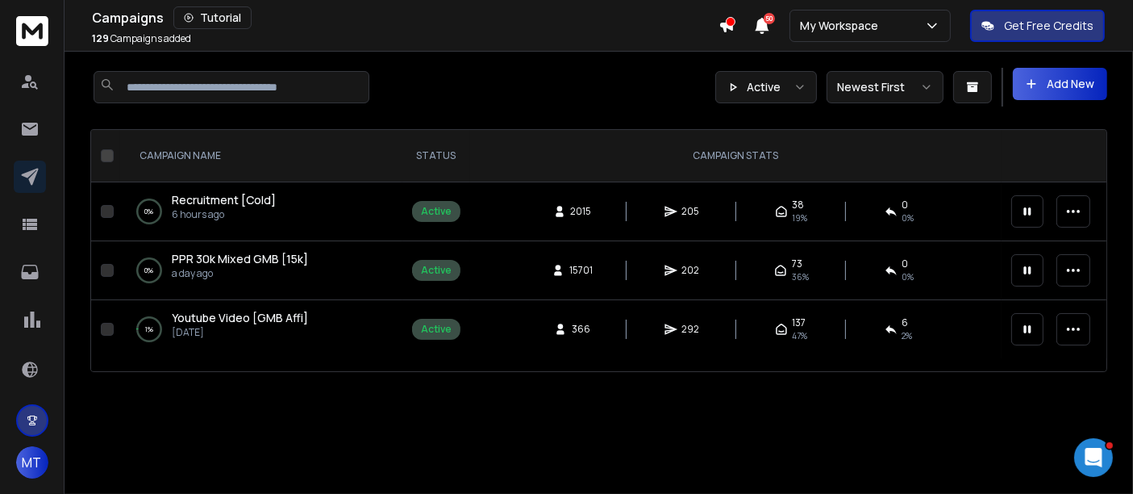
click at [390, 85] on div at bounding box center [344, 87] width 509 height 39
click at [487, 132] on th "CAMPAIGN STATS" at bounding box center [735, 156] width 531 height 52
click at [395, 77] on div at bounding box center [344, 87] width 509 height 39
click at [228, 254] on span "PPR 30k Mixed GMB [15k]" at bounding box center [240, 258] width 136 height 15
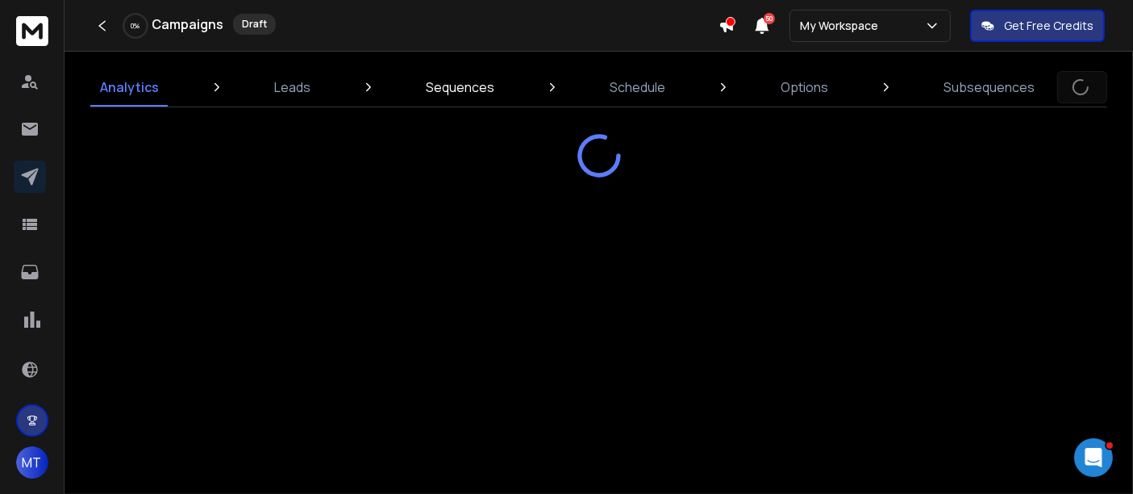
click at [469, 79] on p "Sequences" at bounding box center [460, 86] width 69 height 19
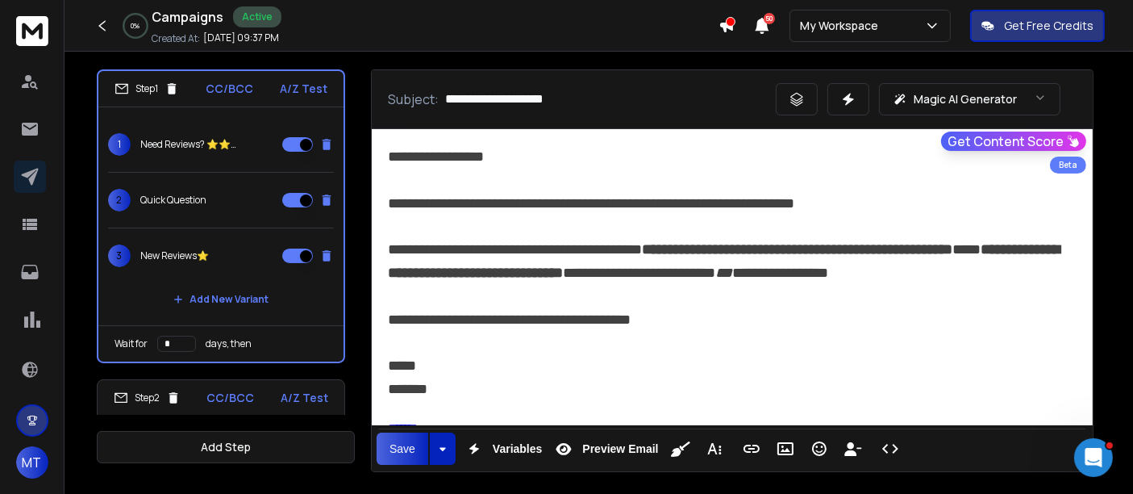
scroll to position [50, 0]
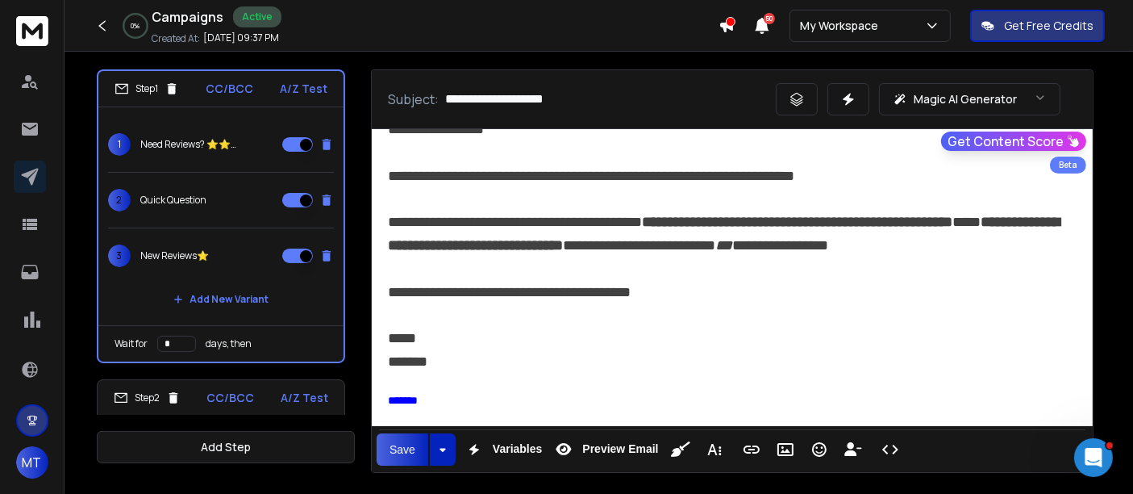
click at [164, 202] on p "Quick Question" at bounding box center [173, 200] width 66 height 13
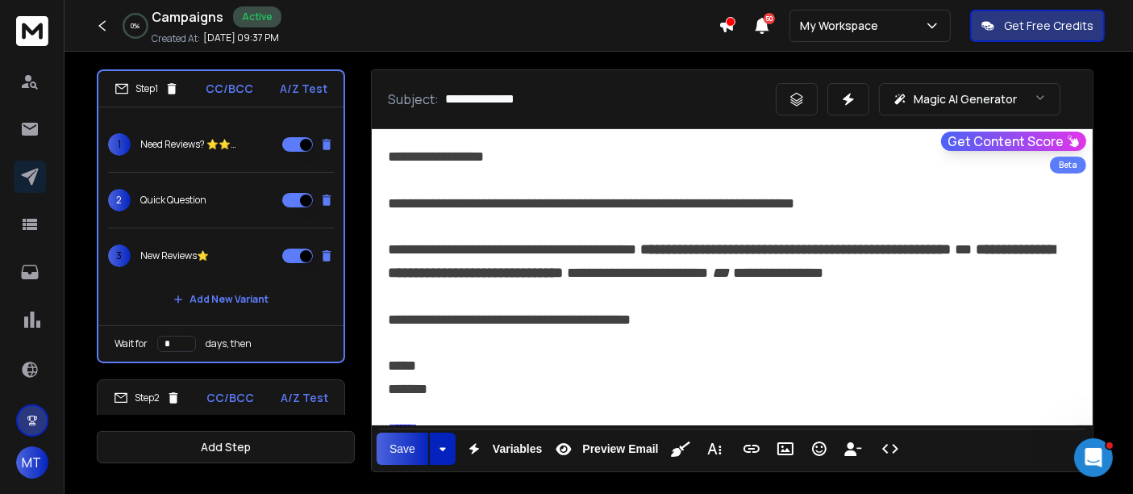
click at [185, 254] on p "New Reviews⭐" at bounding box center [174, 255] width 69 height 13
type input "**********"
click at [39, 182] on link at bounding box center [30, 176] width 32 height 32
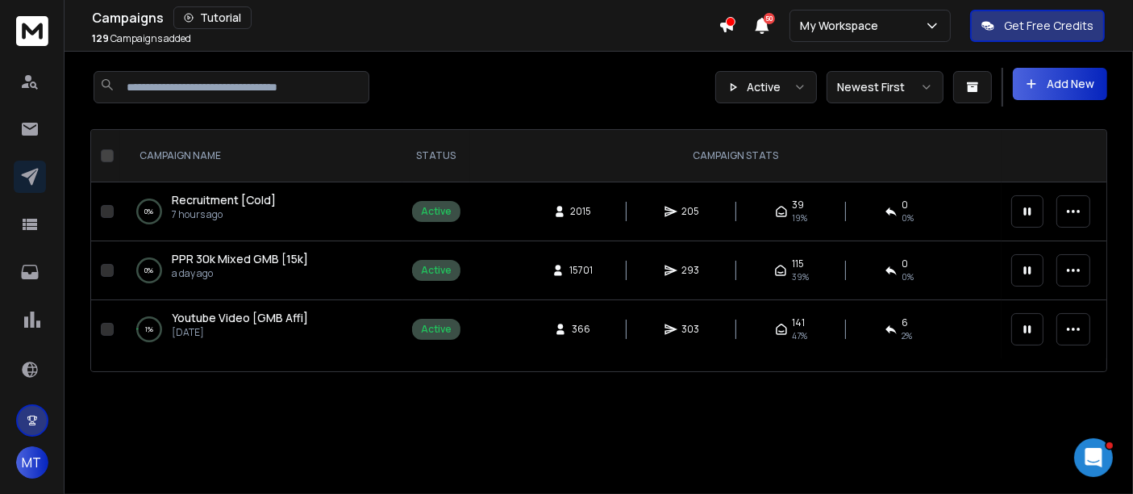
click at [426, 52] on div "Campaigns 129 Campaigns Added Active Newest First Add New CAMPAIGN NAME STATUS …" at bounding box center [599, 315] width 1068 height 526
